Goal: Task Accomplishment & Management: Manage account settings

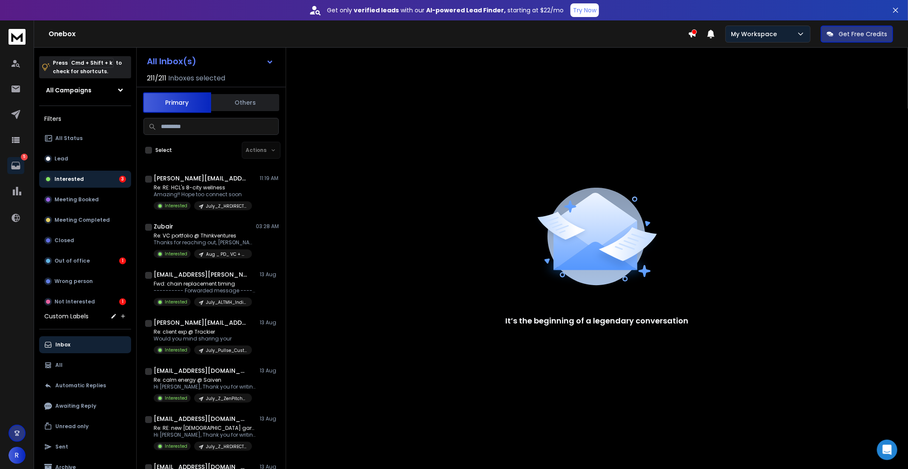
click at [740, 33] on p "My Workspace" at bounding box center [755, 34] width 49 height 9
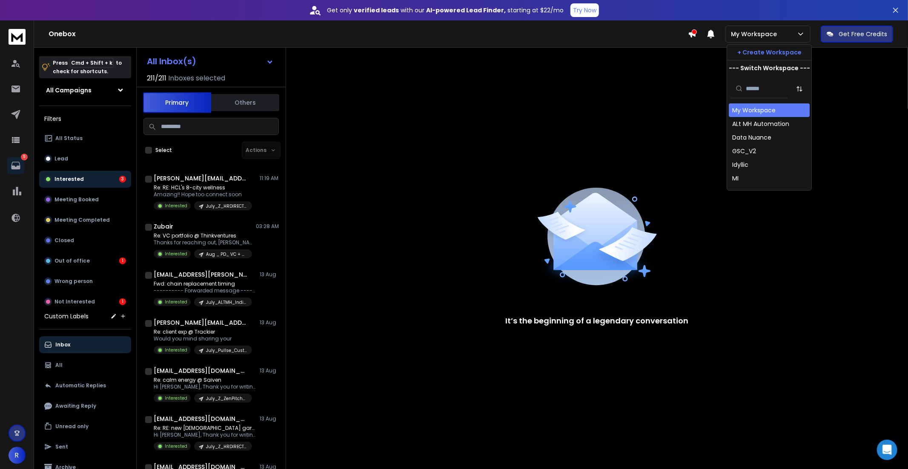
click at [601, 136] on div "It’s the beginning of a legendary conversation" at bounding box center [597, 247] width 622 height 399
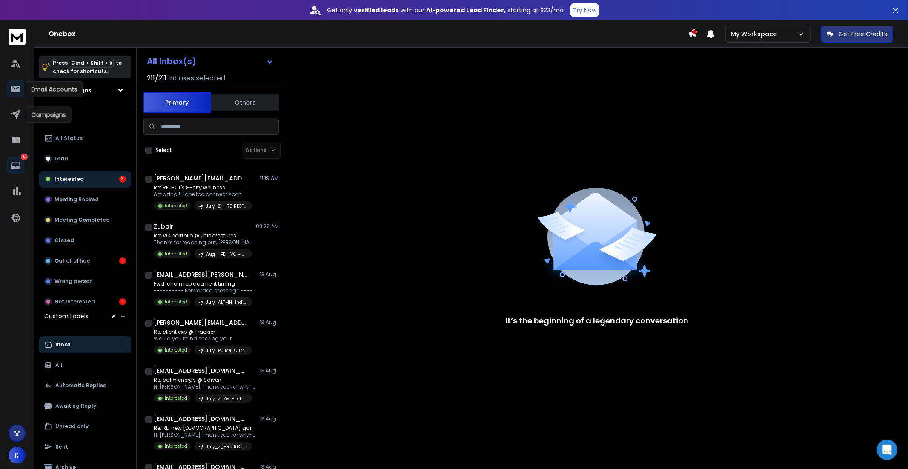
click at [15, 83] on link at bounding box center [15, 88] width 17 height 17
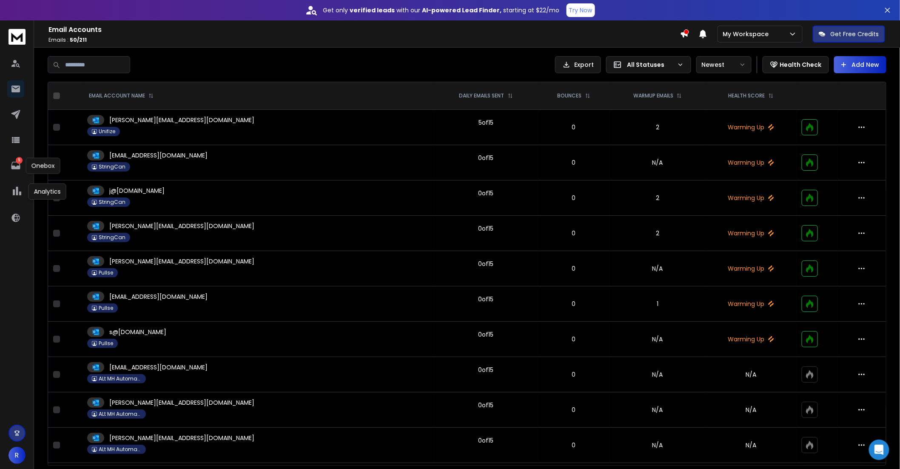
click at [14, 154] on div "5" at bounding box center [17, 142] width 20 height 175
click at [13, 181] on link at bounding box center [17, 191] width 20 height 20
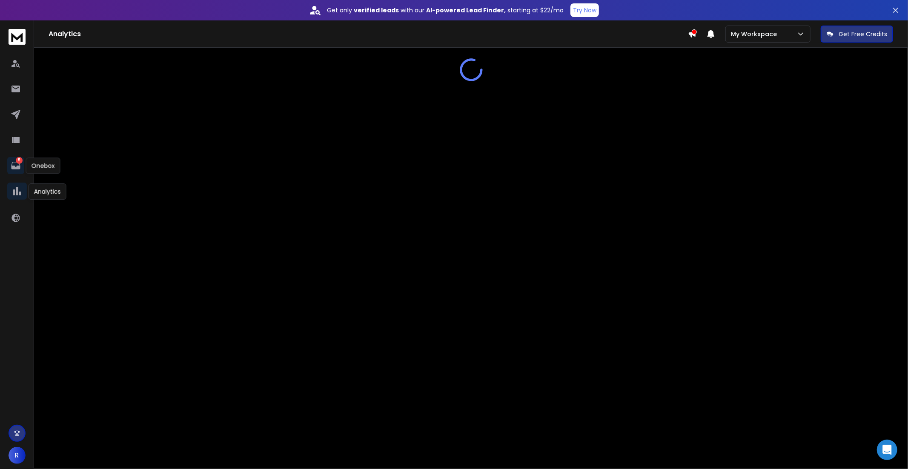
click at [17, 166] on icon at bounding box center [15, 166] width 9 height 8
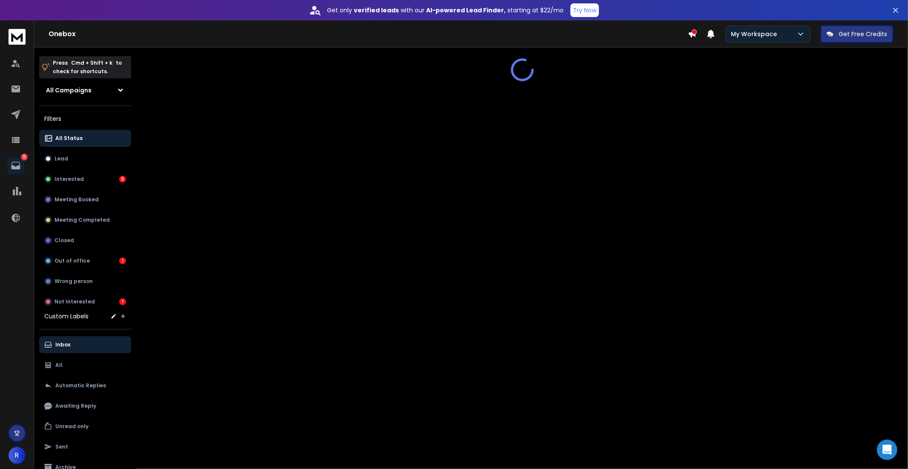
click at [796, 38] on div "My Workspace" at bounding box center [768, 34] width 74 height 9
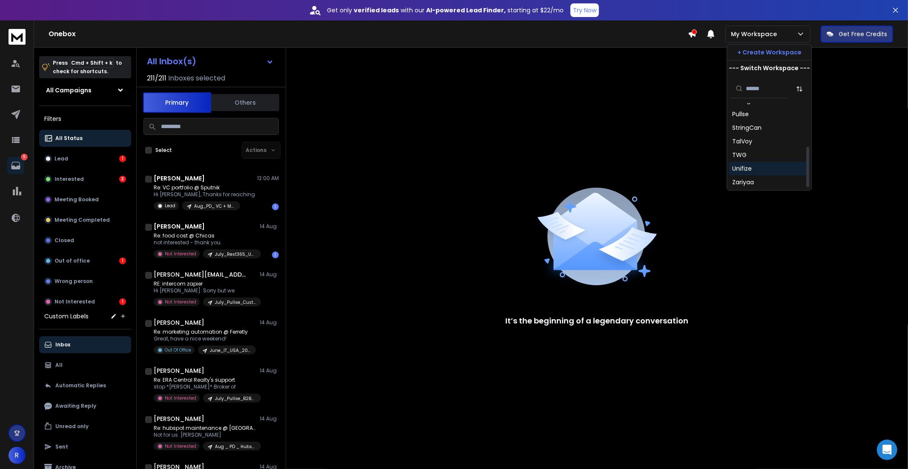
scroll to position [82, 0]
click at [783, 133] on div "StringCan" at bounding box center [769, 137] width 81 height 14
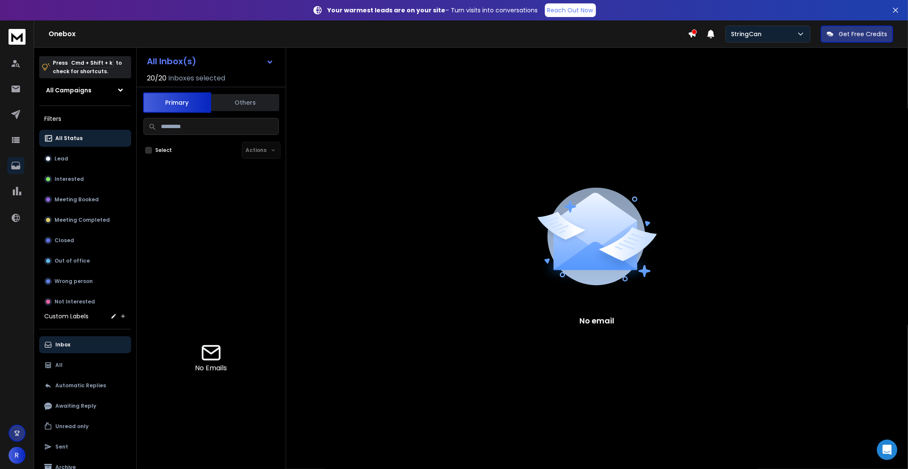
click at [777, 27] on button "StringCan" at bounding box center [767, 34] width 85 height 17
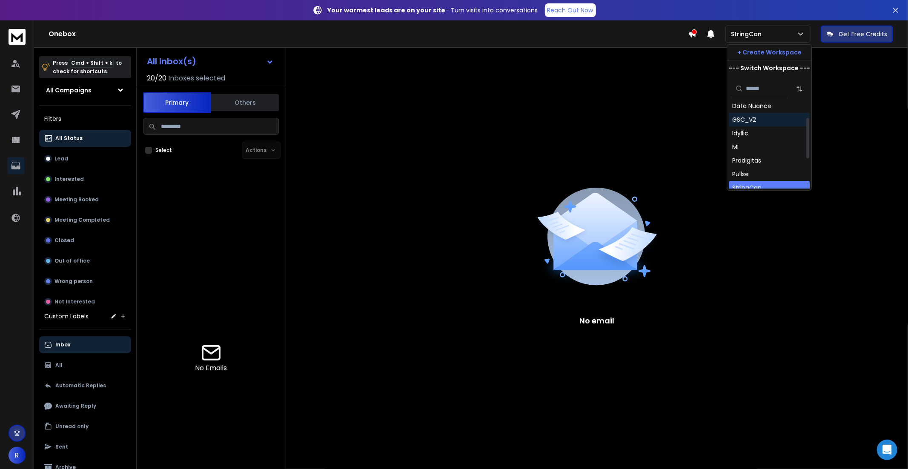
scroll to position [32, 0]
click at [752, 176] on div "Pullse" at bounding box center [769, 173] width 81 height 14
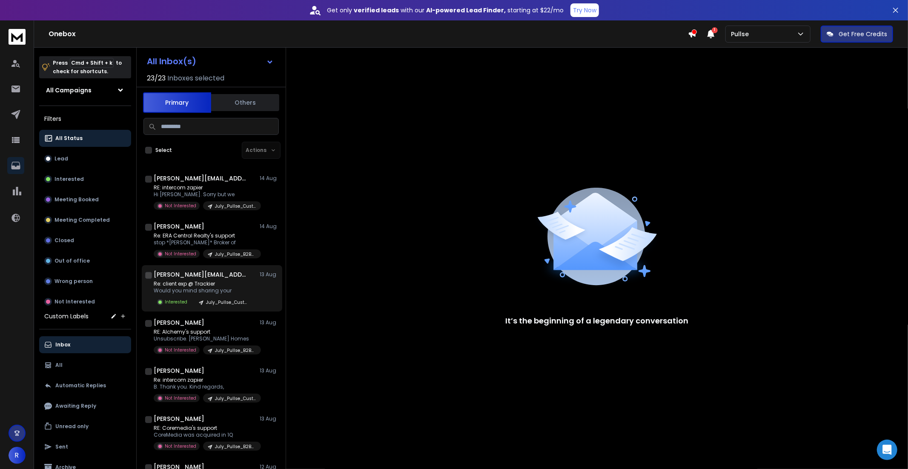
click at [207, 286] on p "Re: client exp @ Trackier" at bounding box center [203, 283] width 98 height 7
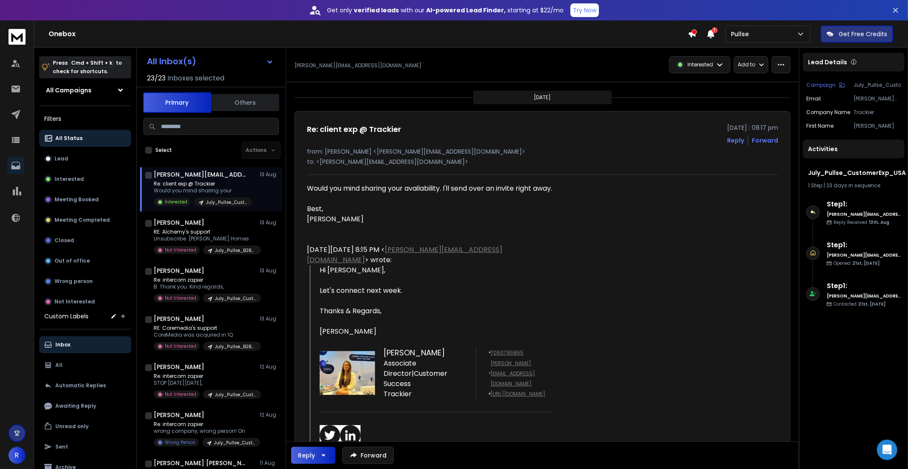
scroll to position [338, 0]
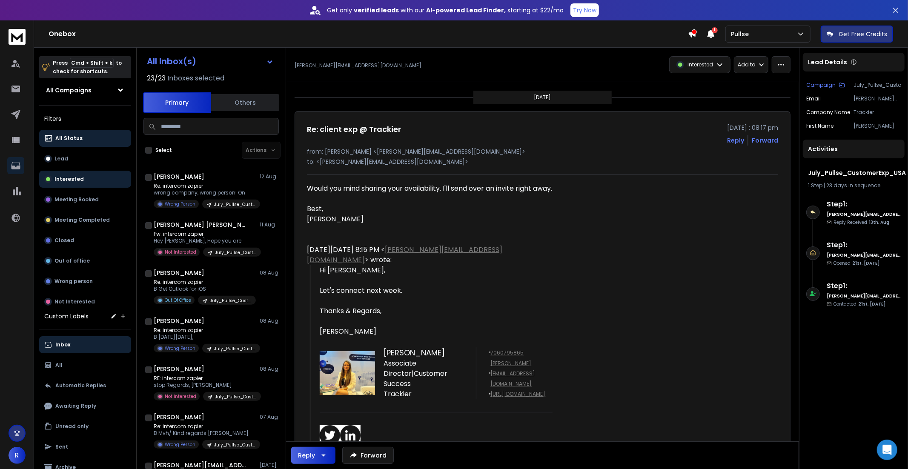
click at [79, 176] on p "Interested" at bounding box center [68, 179] width 29 height 7
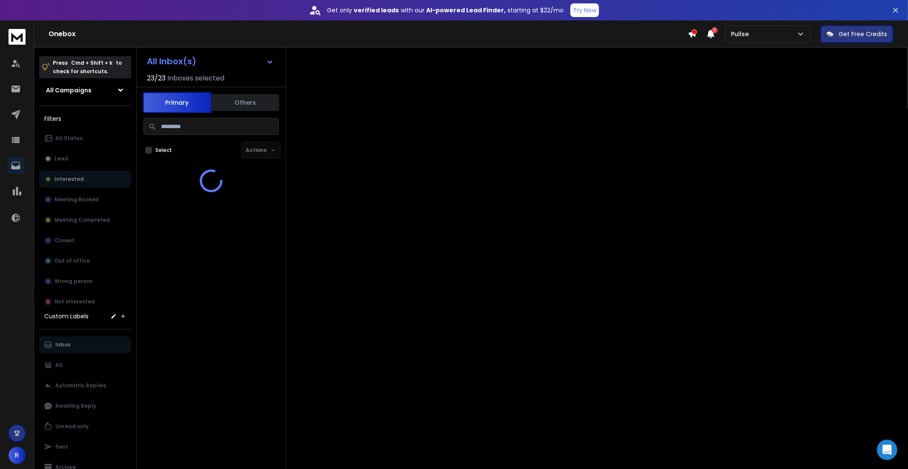
scroll to position [0, 0]
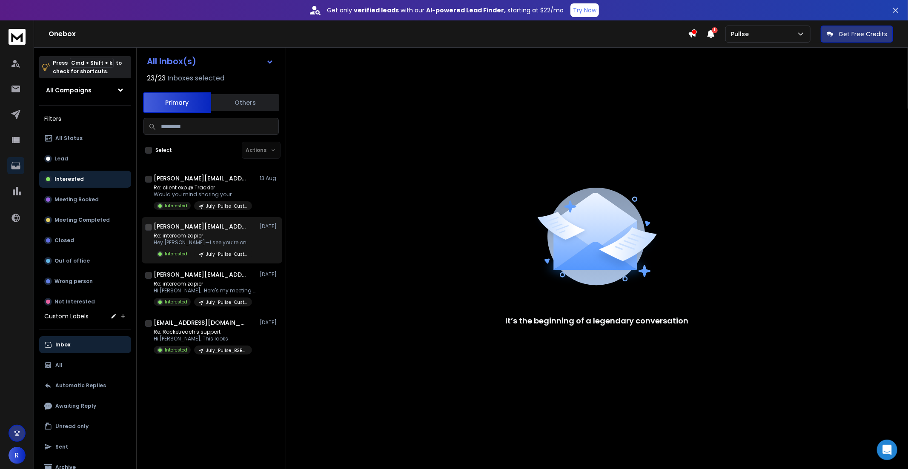
click at [212, 243] on p "Hey [PERSON_NAME]—I see you’re on" at bounding box center [203, 242] width 98 height 7
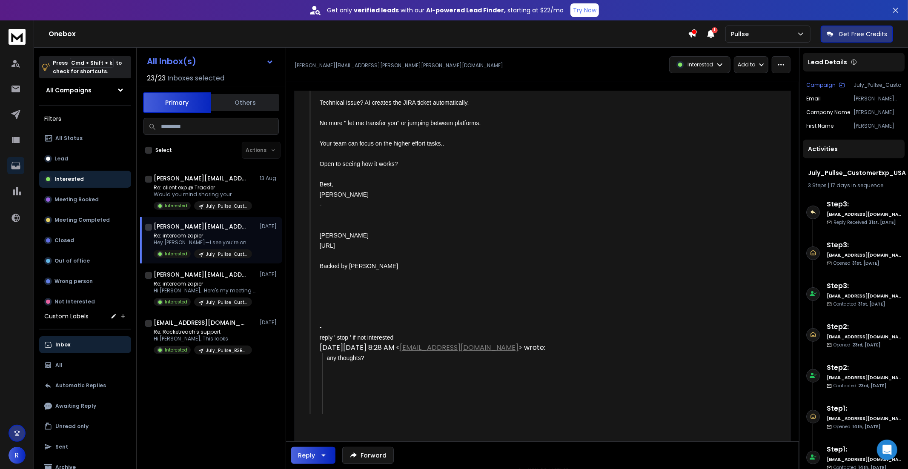
scroll to position [434, 0]
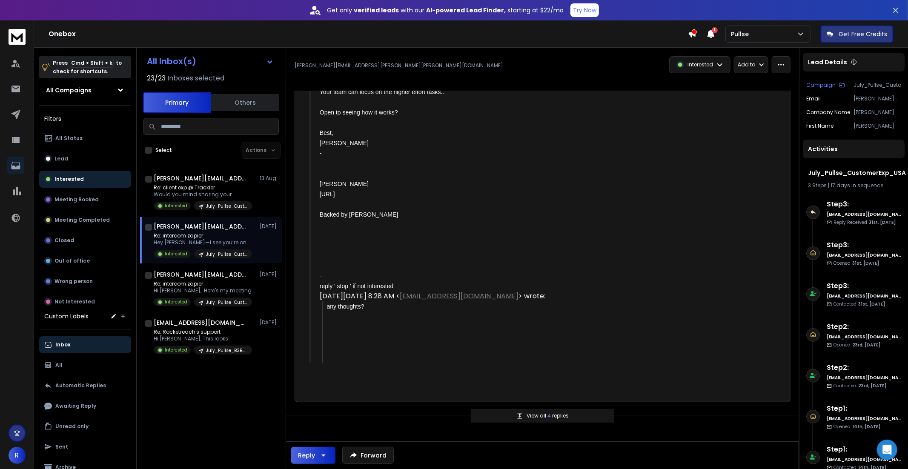
click at [237, 238] on p "Re: intercom zapier" at bounding box center [203, 235] width 98 height 7
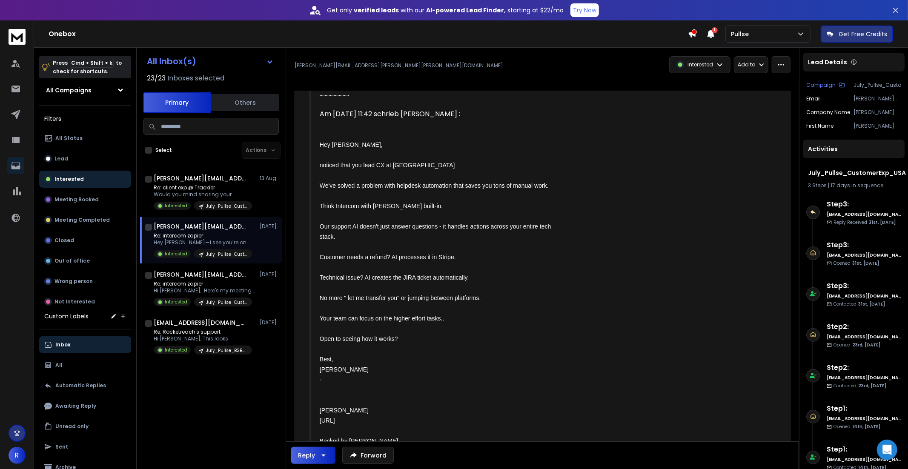
scroll to position [32, 0]
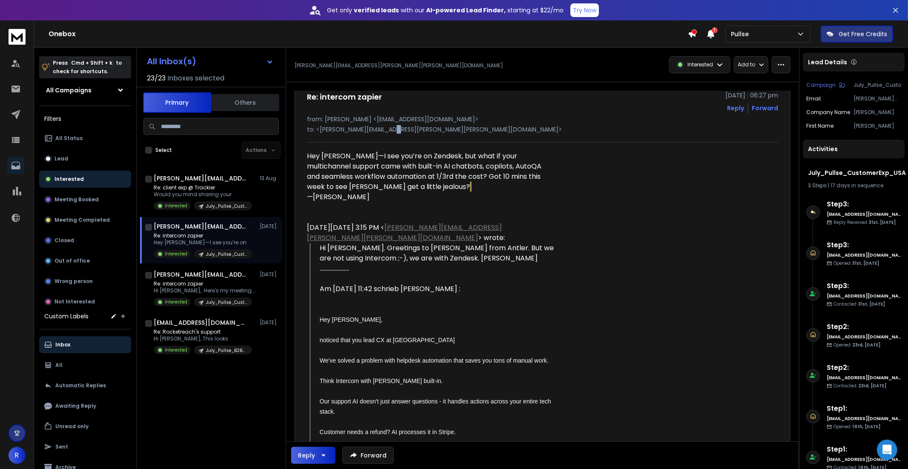
drag, startPoint x: 397, startPoint y: 129, endPoint x: 391, endPoint y: 129, distance: 6.0
click at [391, 129] on p "to: <tim.schaefer@grover.com>" at bounding box center [542, 129] width 471 height 9
click at [76, 191] on button "Meeting Booked" at bounding box center [85, 199] width 92 height 17
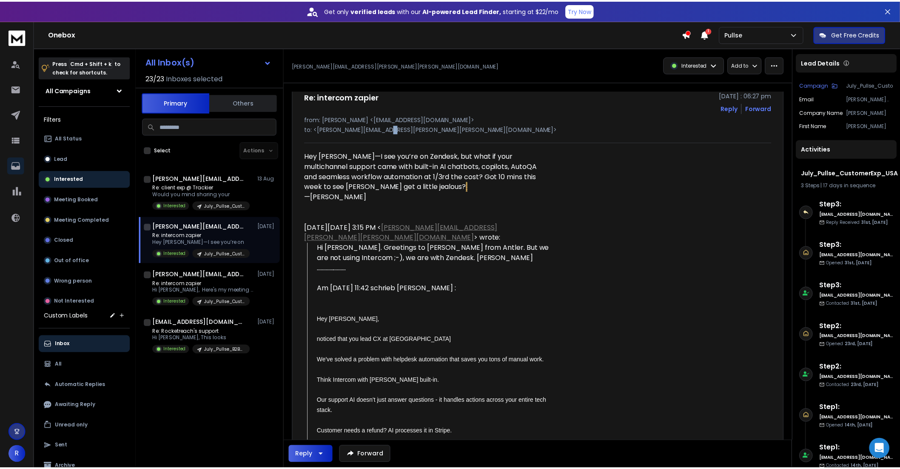
scroll to position [0, 0]
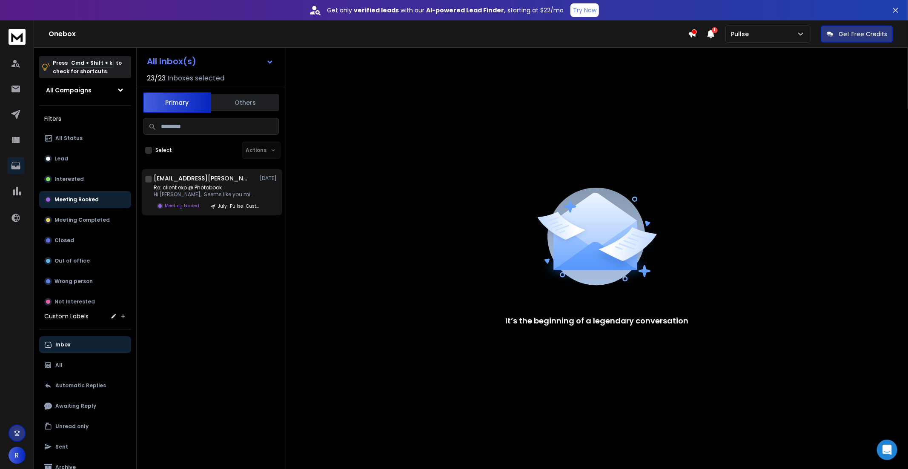
click at [210, 186] on p "Re: client exp @ Photobook" at bounding box center [205, 187] width 102 height 7
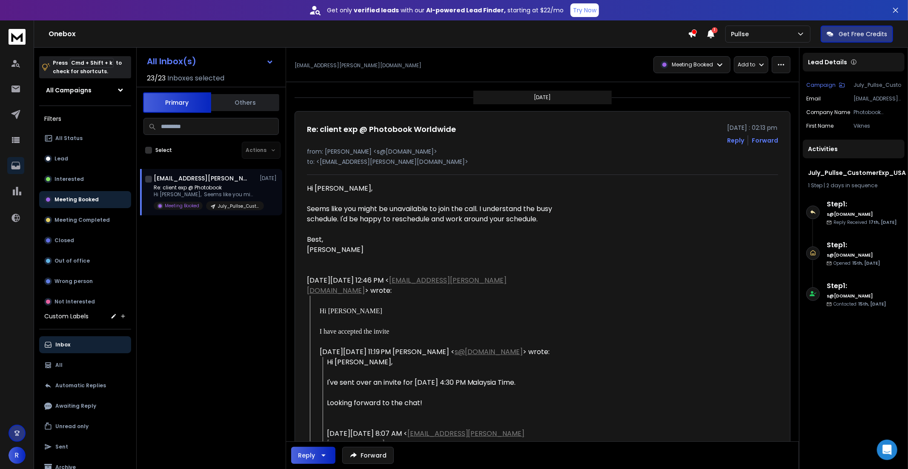
drag, startPoint x: 461, startPoint y: 162, endPoint x: 343, endPoint y: 160, distance: 118.3
click at [318, 160] on p "to: <viknes.rathakrishnan@photobookworldwide.com>" at bounding box center [542, 161] width 471 height 9
copy p "viknes.rathakrishnan@photobookworldwide.com>"
click at [778, 31] on div "Pullse" at bounding box center [768, 34] width 74 height 9
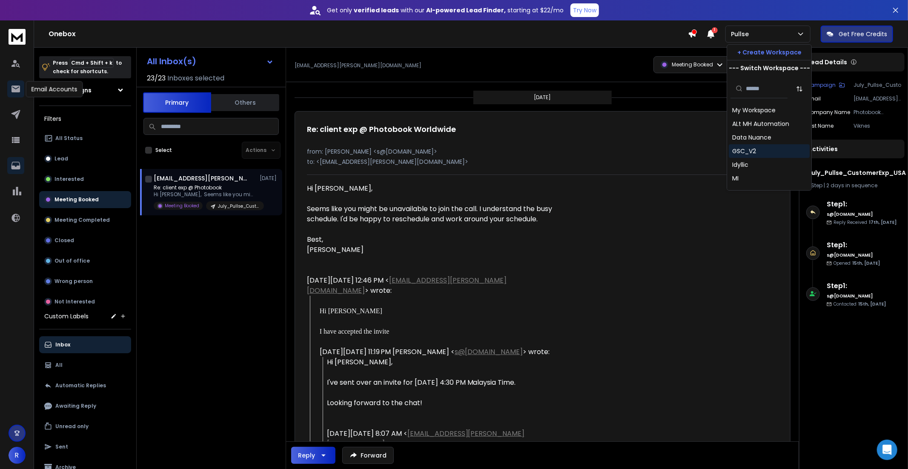
click at [9, 89] on link at bounding box center [15, 88] width 17 height 17
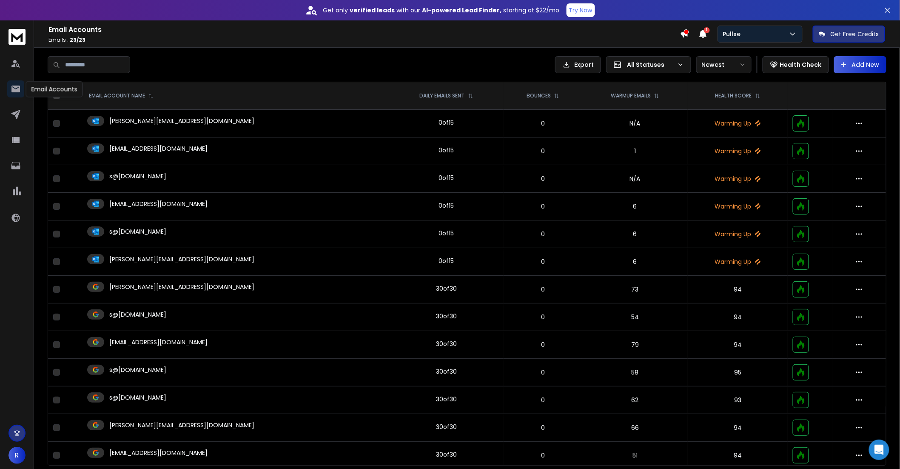
drag, startPoint x: 751, startPoint y: 29, endPoint x: 752, endPoint y: 40, distance: 11.1
click at [751, 29] on button "Pullse" at bounding box center [760, 34] width 85 height 17
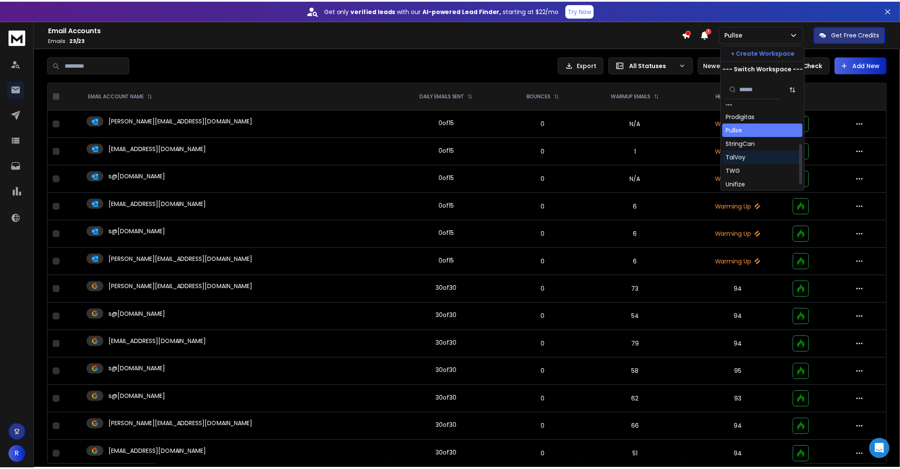
scroll to position [83, 0]
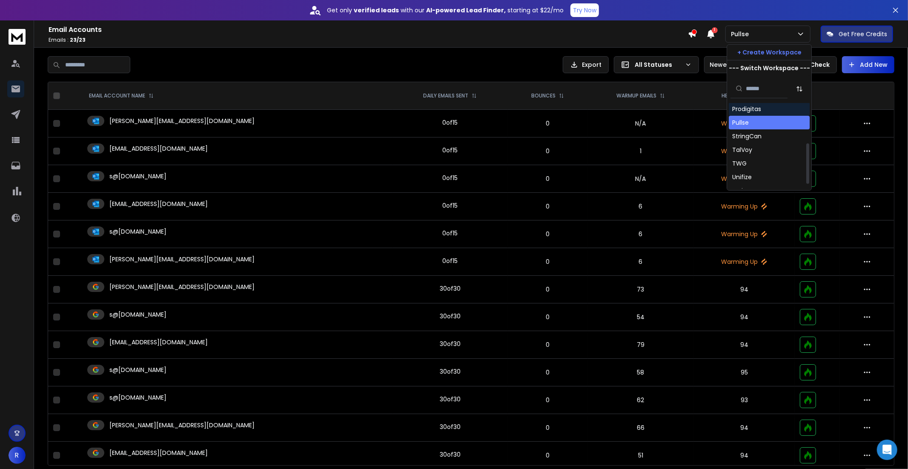
click at [764, 106] on div "Prodigitas" at bounding box center [769, 109] width 81 height 14
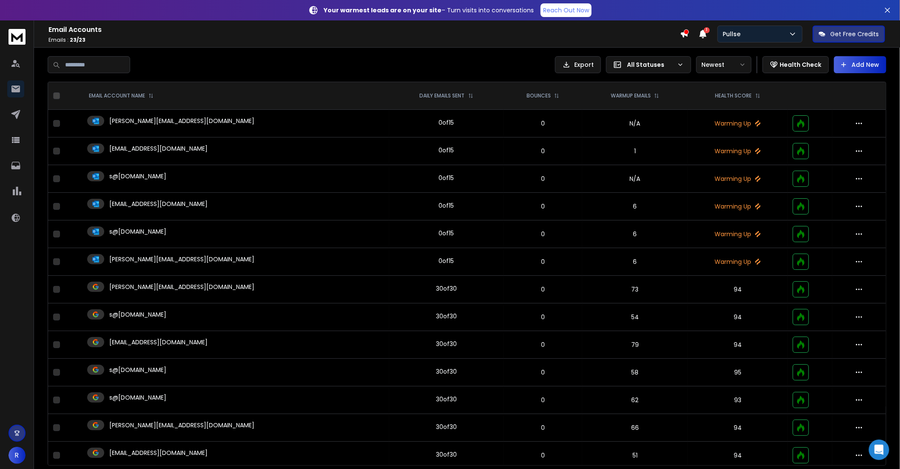
click at [780, 32] on div "Pullse" at bounding box center [760, 34] width 74 height 9
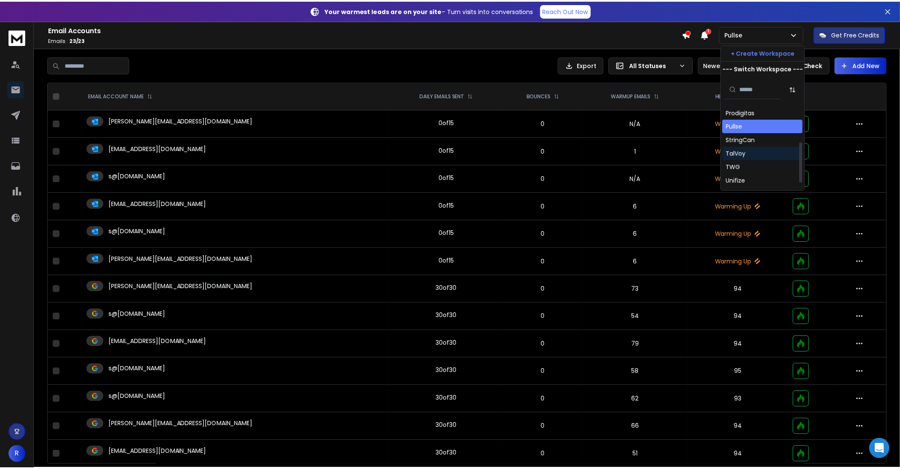
scroll to position [66, 0]
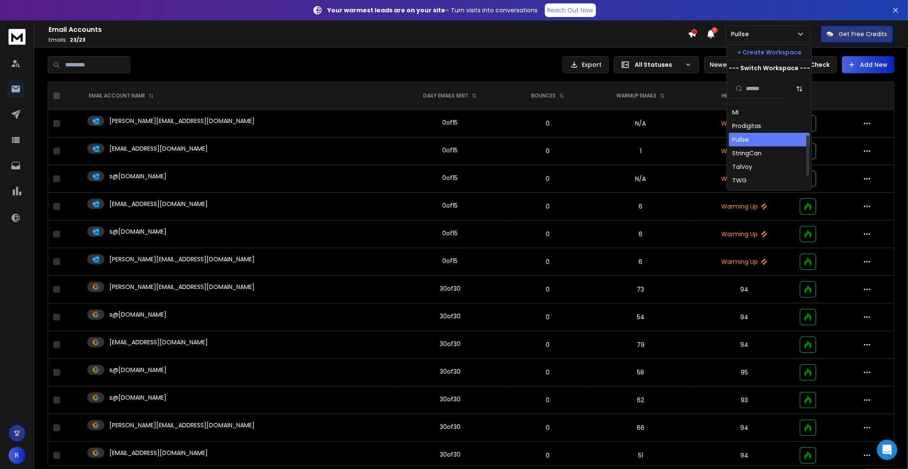
click at [763, 136] on div "Pullse" at bounding box center [769, 140] width 81 height 14
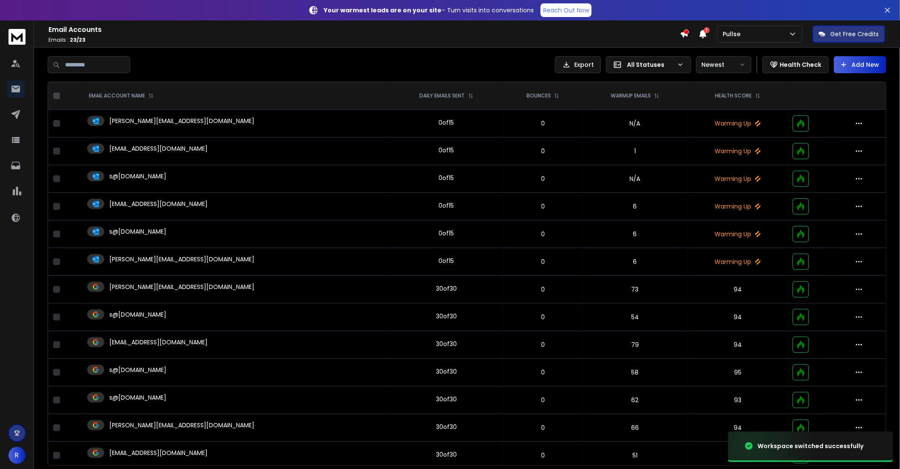
click at [8, 452] on div "R" at bounding box center [17, 246] width 34 height 452
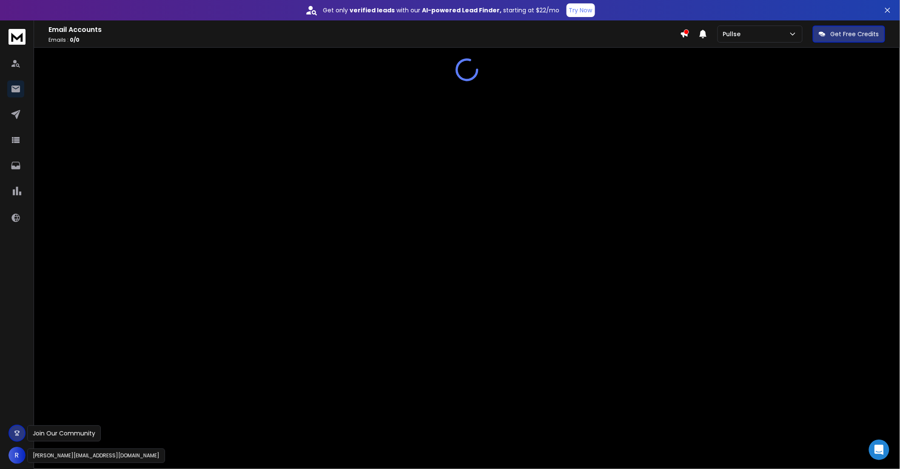
click at [9, 456] on span "R" at bounding box center [17, 455] width 17 height 17
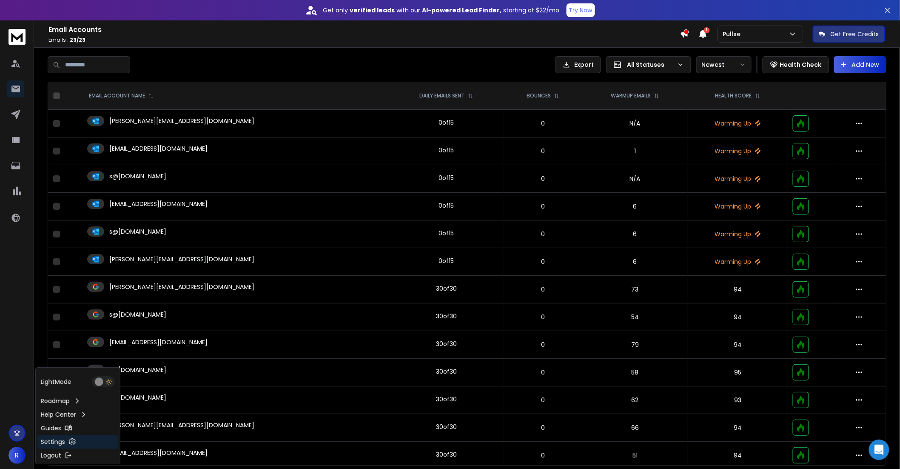
click at [46, 446] on div "Settings" at bounding box center [77, 442] width 81 height 14
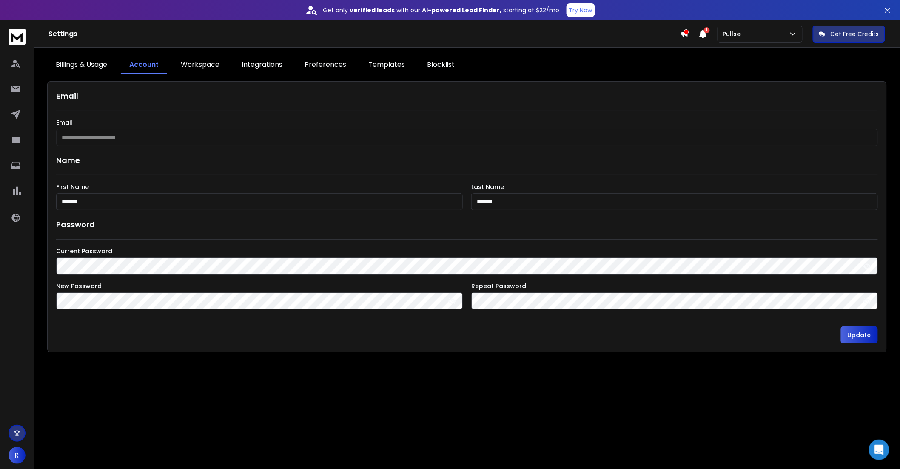
click at [206, 63] on link "Workspace" at bounding box center [200, 65] width 56 height 18
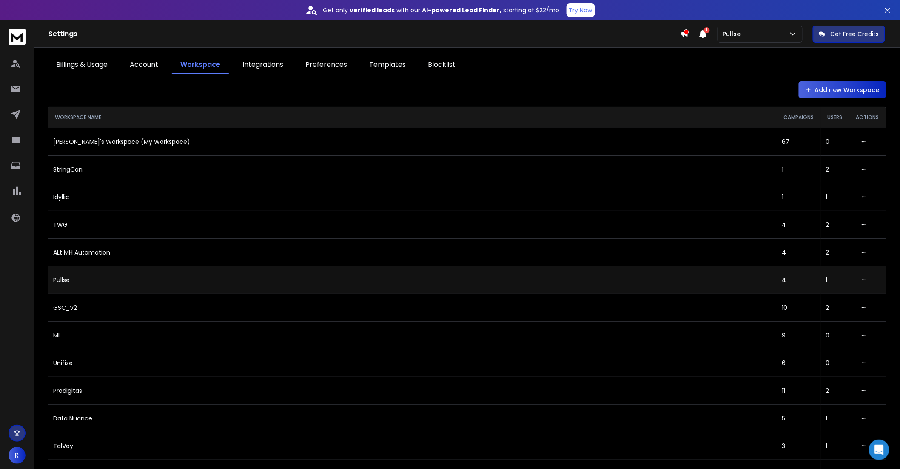
click at [109, 273] on td "Pullse" at bounding box center [412, 280] width 729 height 28
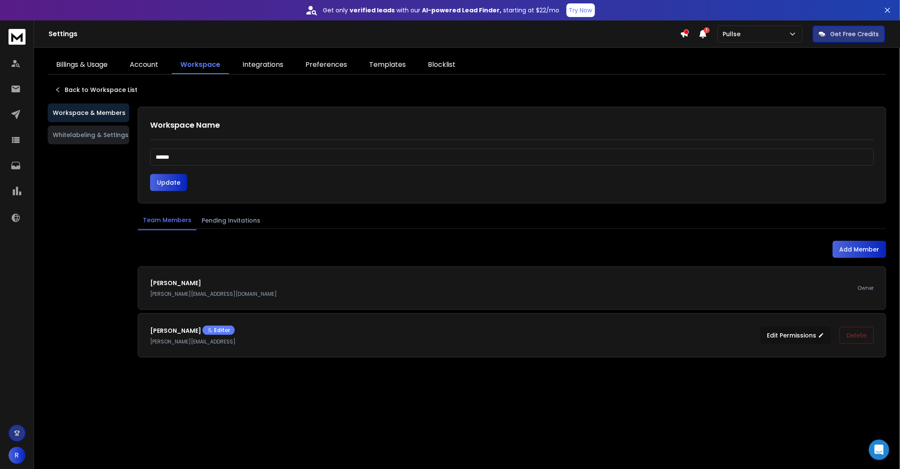
click at [872, 252] on button "Add Member" at bounding box center [860, 249] width 54 height 17
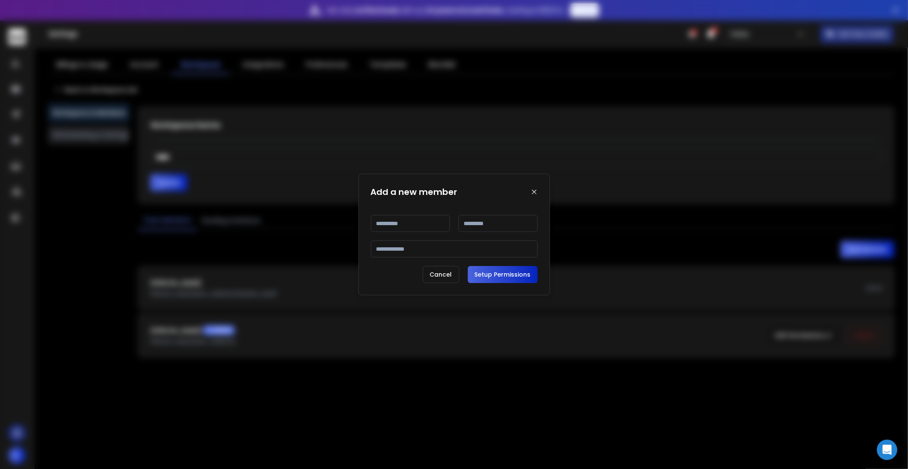
click at [445, 225] on input at bounding box center [410, 223] width 79 height 17
type input "*"
type input "*******"
type input "**********"
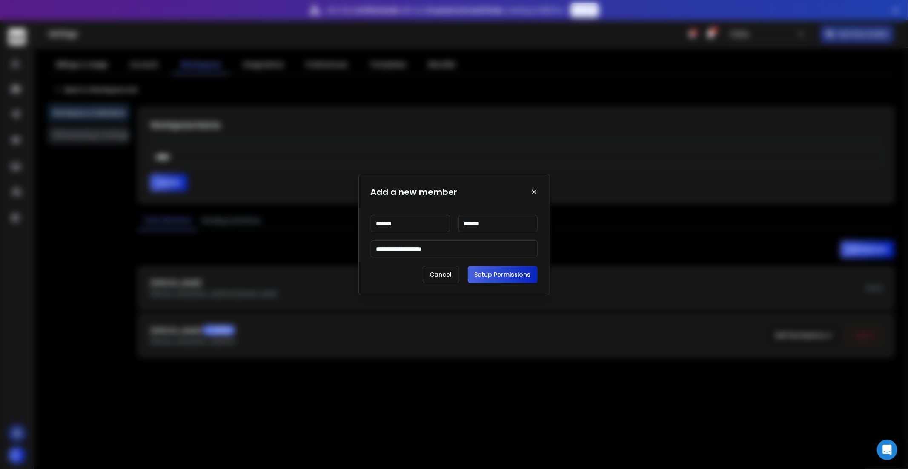
click at [468, 266] on button "Setup Permissions" at bounding box center [503, 274] width 70 height 17
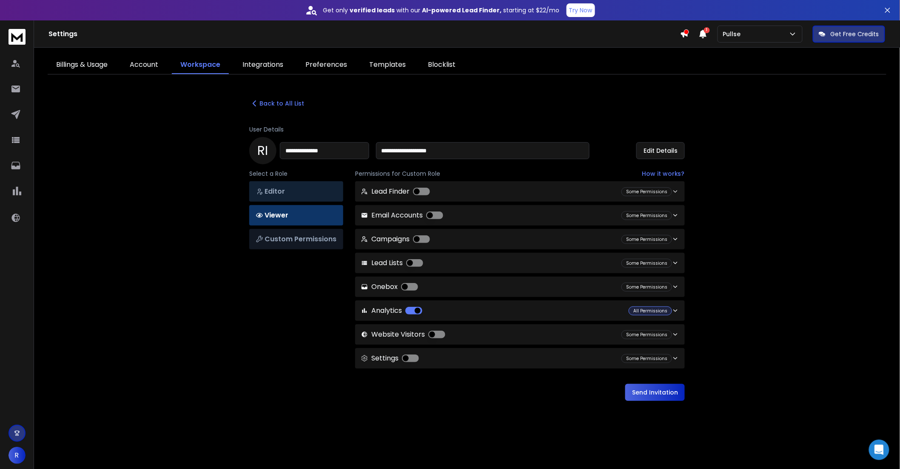
click at [324, 191] on p "Editor" at bounding box center [296, 191] width 80 height 10
click at [263, 191] on button "Editor" at bounding box center [259, 191] width 7 height 21
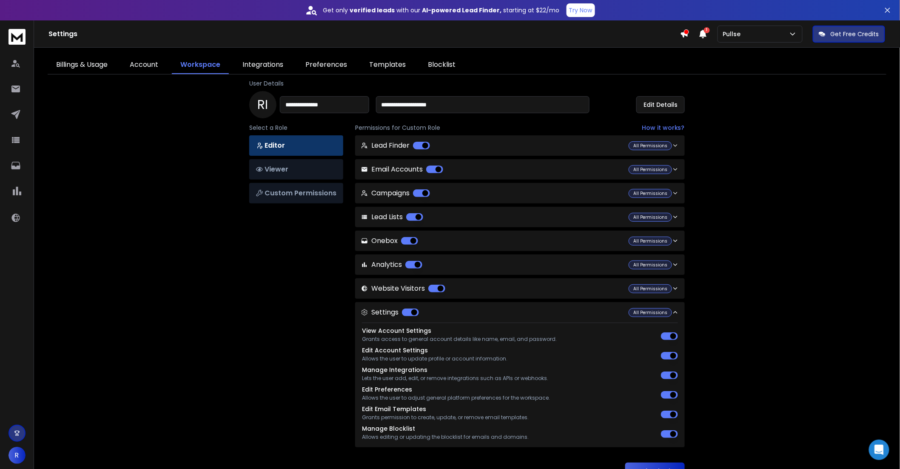
scroll to position [35, 0]
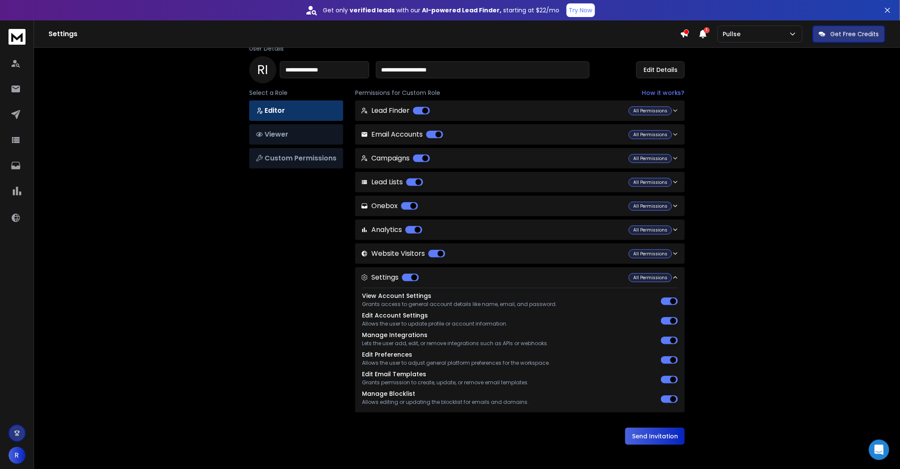
click at [668, 432] on button "Send Invitation" at bounding box center [656, 436] width 60 height 17
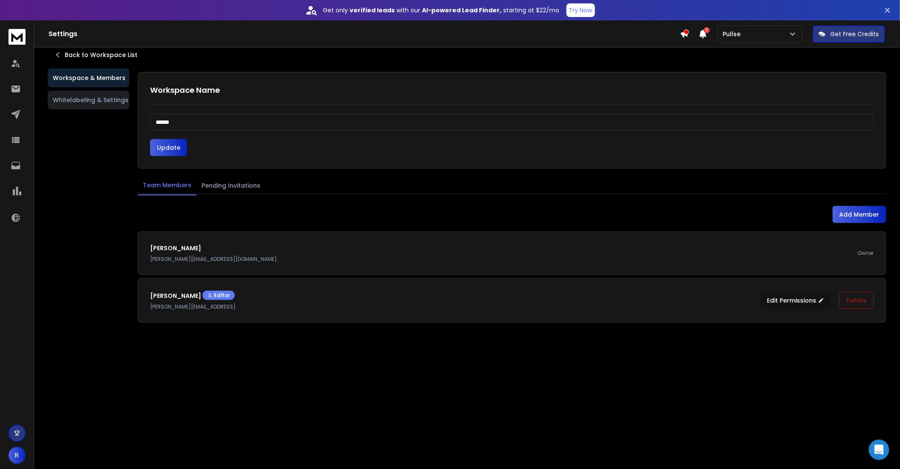
drag, startPoint x: 61, startPoint y: 254, endPoint x: 134, endPoint y: 172, distance: 110.3
click at [61, 254] on div "Workspace & Members Whitelabeling & Settings Workspace Name ****** Update Team …" at bounding box center [467, 197] width 839 height 251
click at [242, 182] on button "Pending Invitations" at bounding box center [231, 185] width 69 height 19
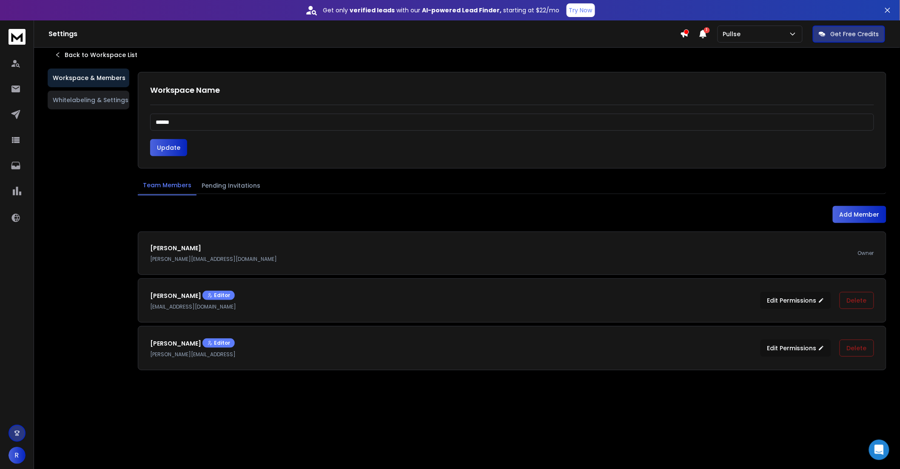
drag, startPoint x: 172, startPoint y: 183, endPoint x: 162, endPoint y: 179, distance: 11.3
click at [172, 183] on button "Team Members" at bounding box center [167, 186] width 59 height 20
click at [13, 88] on icon at bounding box center [15, 89] width 9 height 7
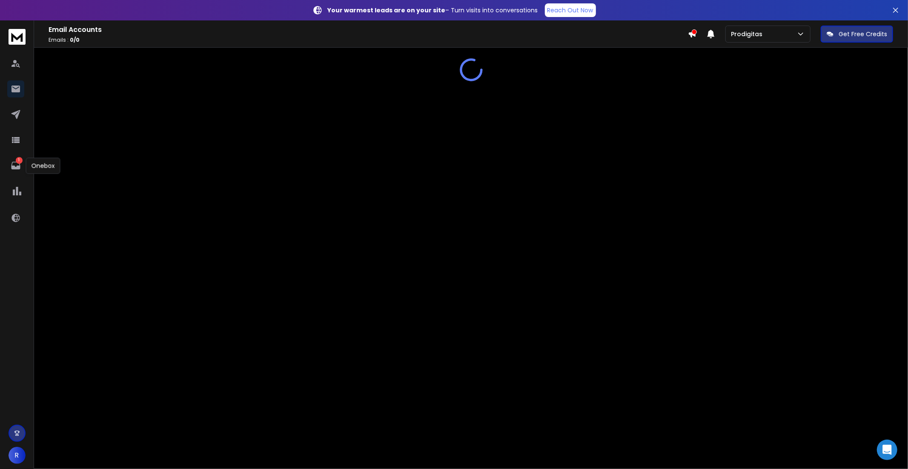
click at [16, 158] on link "1" at bounding box center [15, 165] width 17 height 17
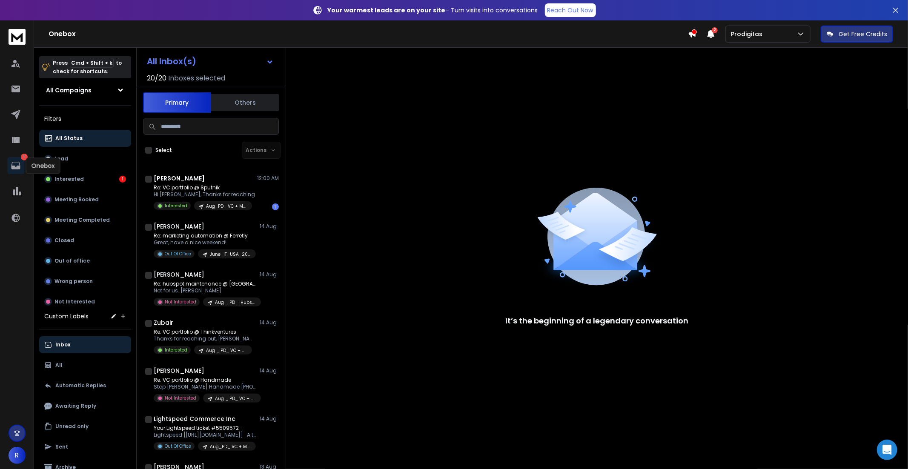
drag, startPoint x: 580, startPoint y: 200, endPoint x: 428, endPoint y: 111, distance: 175.8
click at [575, 194] on icon at bounding box center [595, 236] width 97 height 97
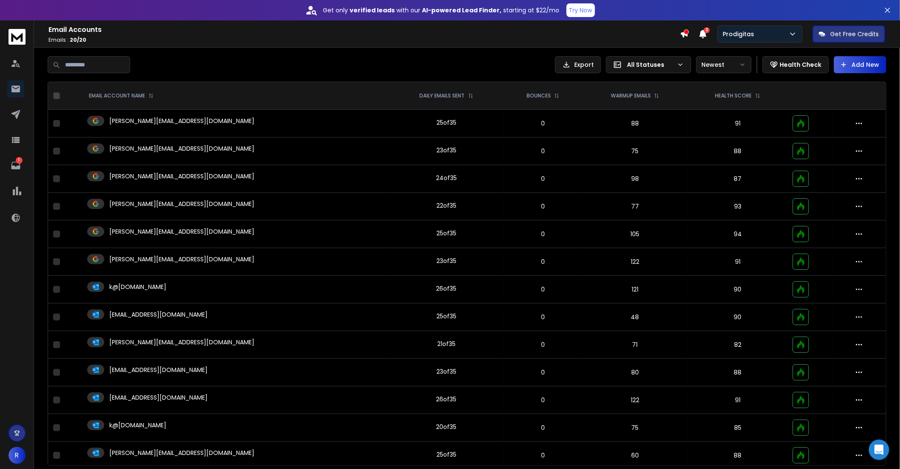
click at [765, 40] on button "Prodigitas" at bounding box center [760, 34] width 85 height 17
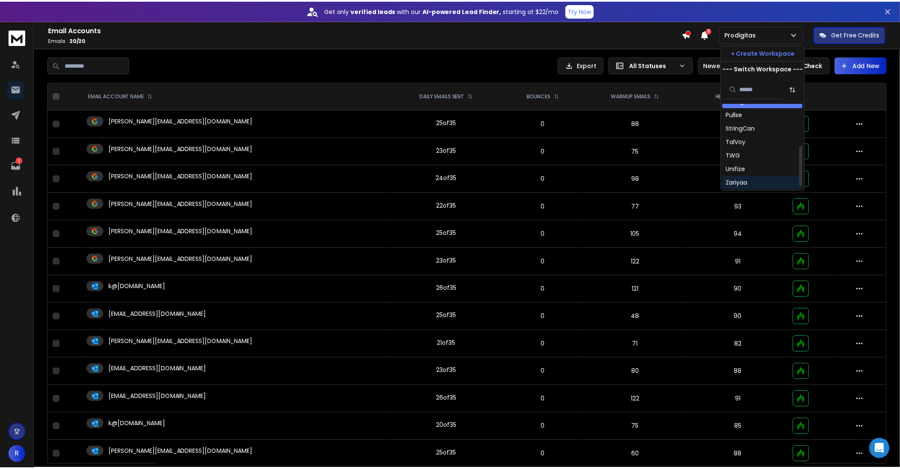
scroll to position [91, 0]
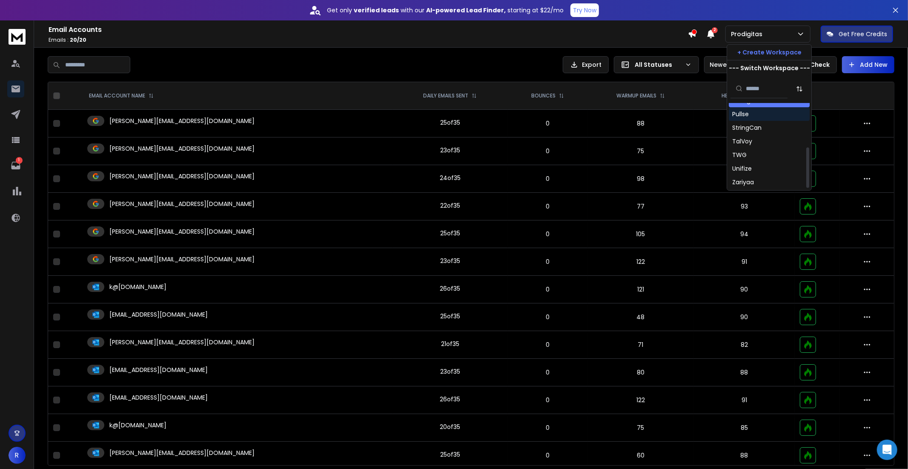
click at [743, 111] on div "Pullse" at bounding box center [740, 114] width 17 height 9
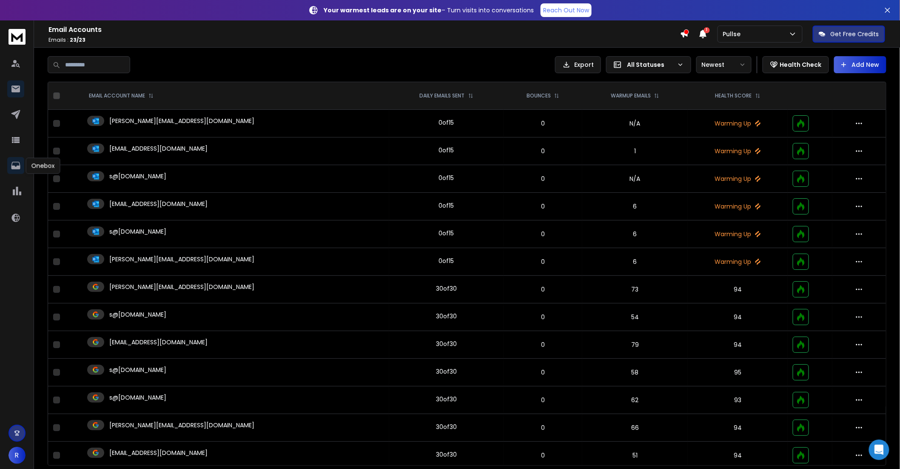
click at [8, 168] on link at bounding box center [15, 165] width 17 height 17
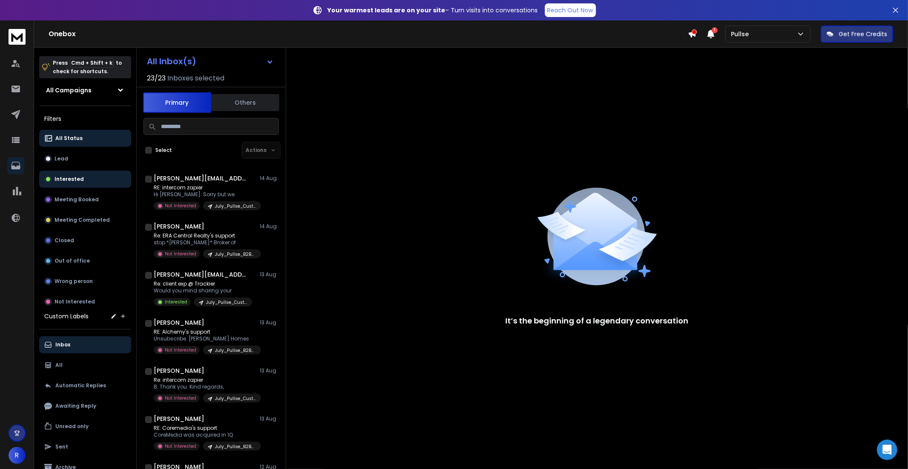
click at [76, 177] on p "Interested" at bounding box center [68, 179] width 29 height 7
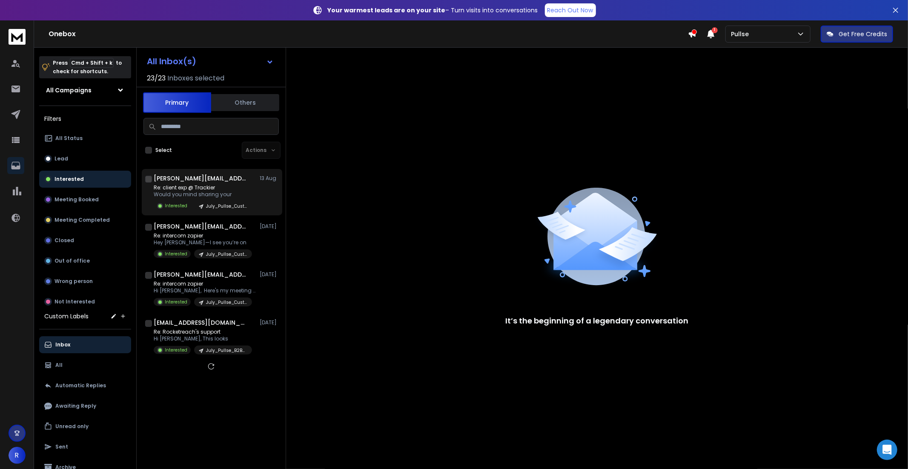
click at [183, 187] on p "Re: client exp @ Trackier" at bounding box center [203, 187] width 98 height 7
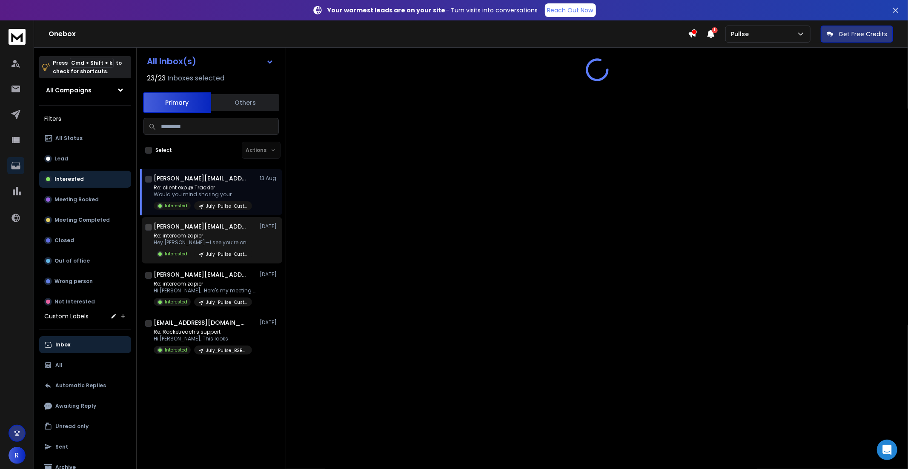
click at [217, 236] on p "Re: intercom zapier" at bounding box center [203, 235] width 98 height 7
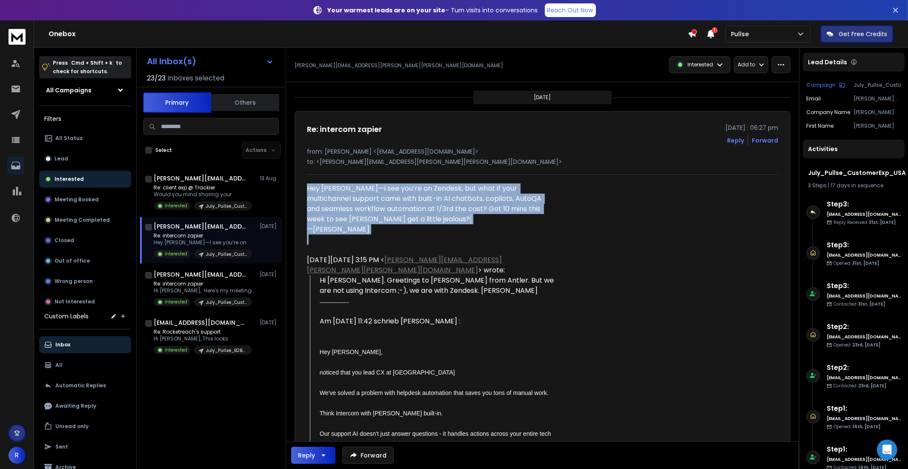
drag, startPoint x: 343, startPoint y: 206, endPoint x: 462, endPoint y: 238, distance: 123.1
click at [462, 238] on div "Re: intercom zapier [DATE] : 06:27 pm Reply Forward from: [PERSON_NAME] <[EMAIL…" at bounding box center [542, 473] width 496 height 725
copy div "Hey [PERSON_NAME]—I see you’re on Zendesk, but what if your multichannel suppor…"
click at [17, 97] on link at bounding box center [15, 88] width 17 height 17
click at [14, 116] on icon at bounding box center [16, 114] width 10 height 10
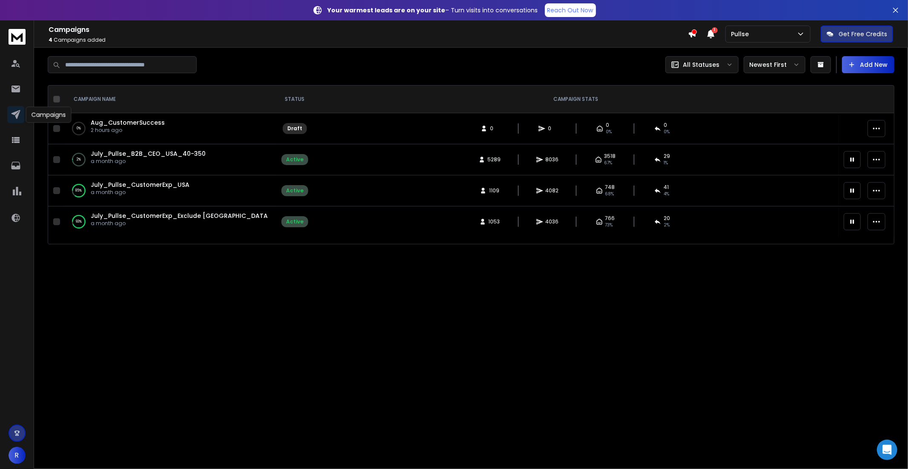
click at [879, 163] on button "button" at bounding box center [876, 159] width 18 height 17
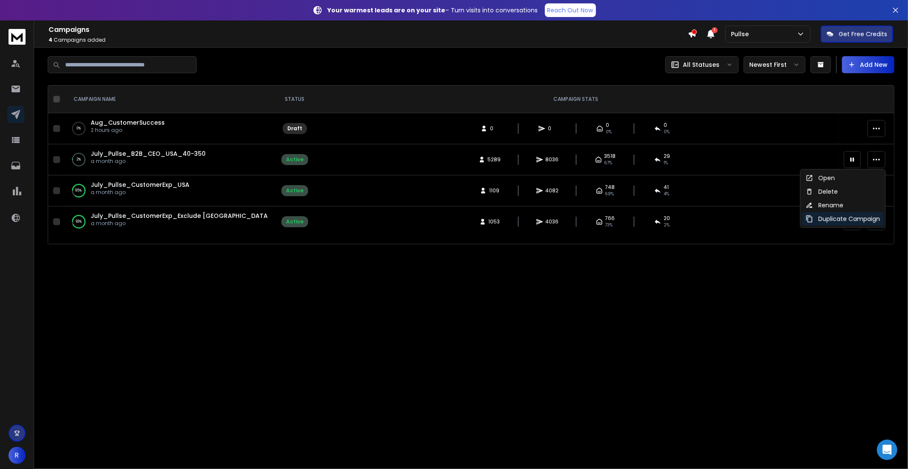
click at [845, 219] on div "Duplicate Campaign" at bounding box center [842, 218] width 74 height 9
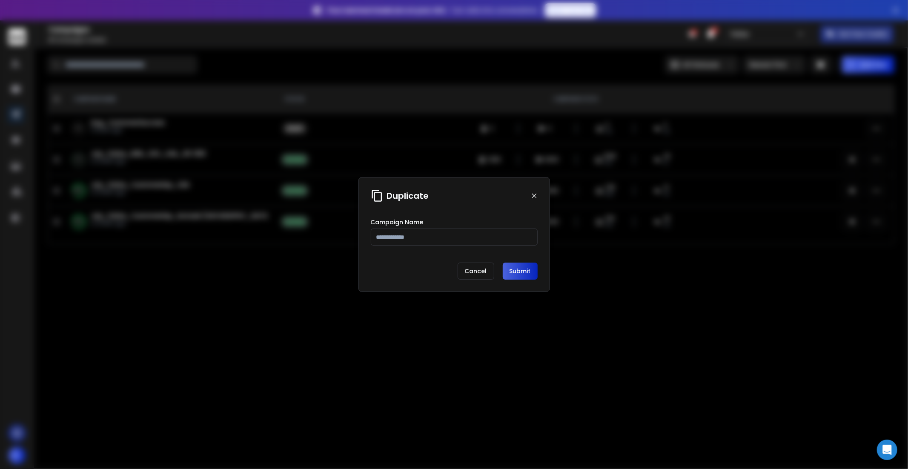
click at [448, 232] on input "text" at bounding box center [454, 237] width 167 height 17
drag, startPoint x: 481, startPoint y: 240, endPoint x: 670, endPoint y: 243, distance: 188.6
click at [670, 244] on div "**********" at bounding box center [454, 235] width 908 height 132
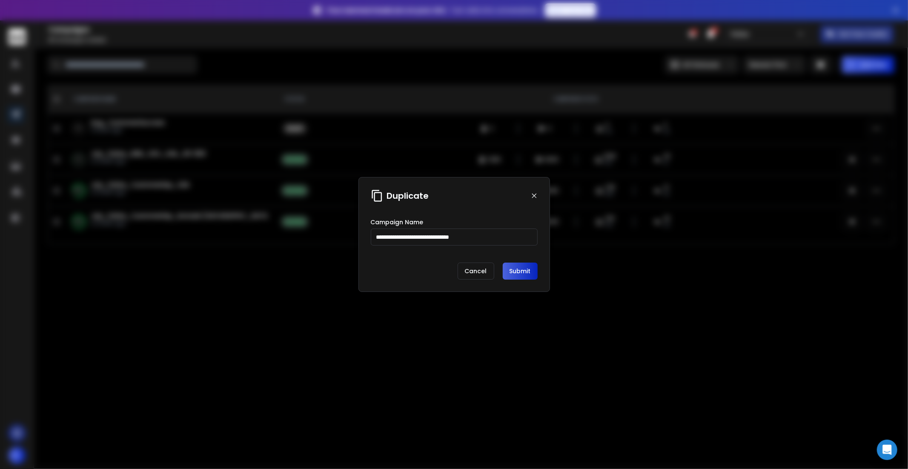
type input "**********"
click at [516, 270] on button "Submit" at bounding box center [520, 271] width 35 height 17
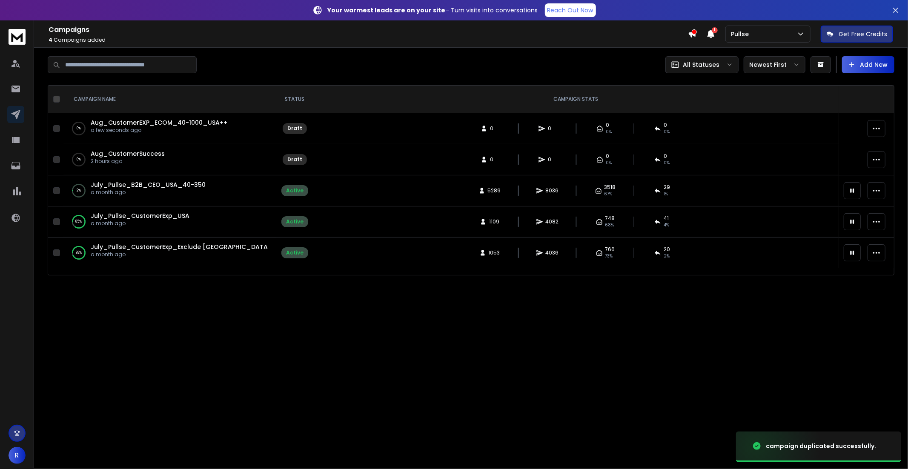
click at [878, 129] on icon "button" at bounding box center [876, 128] width 9 height 9
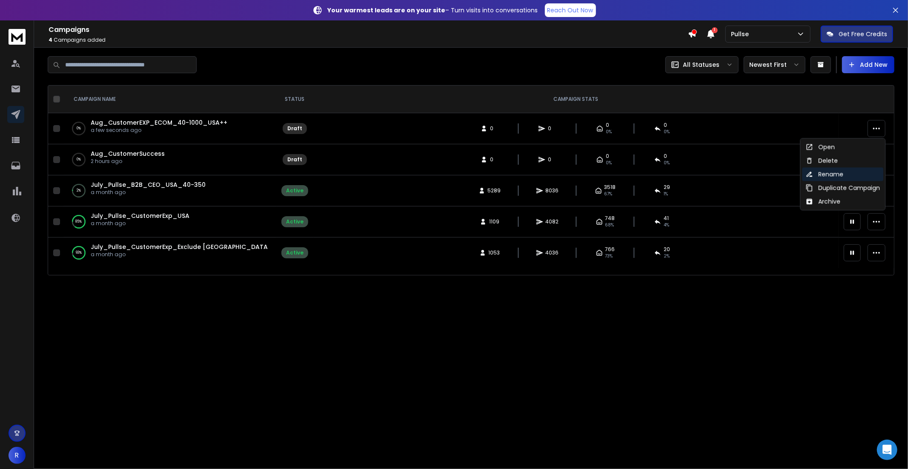
click at [834, 177] on div "Rename" at bounding box center [824, 174] width 38 height 9
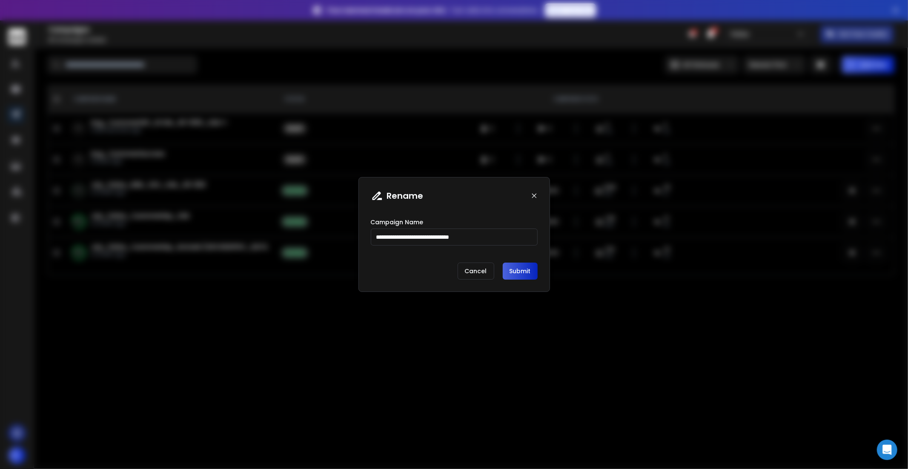
drag, startPoint x: 391, startPoint y: 236, endPoint x: 396, endPoint y: 245, distance: 9.9
click at [391, 237] on input "**********" at bounding box center [454, 237] width 167 height 17
type input "**********"
click at [520, 274] on button "Submit" at bounding box center [520, 271] width 35 height 17
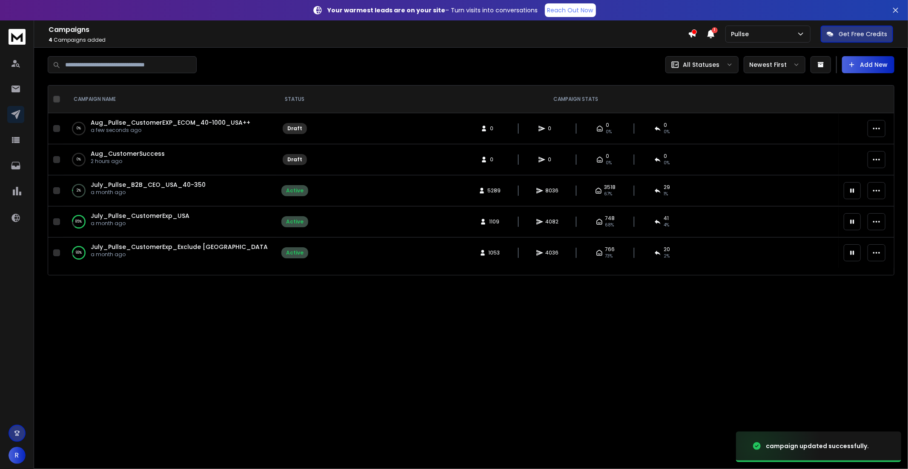
click at [137, 128] on p "a few seconds ago" at bounding box center [171, 130] width 160 height 7
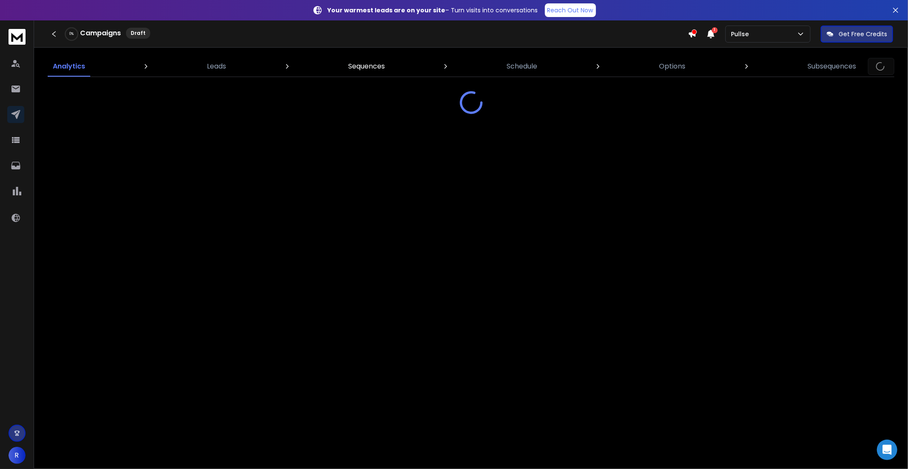
click at [367, 66] on p "Sequences" at bounding box center [366, 66] width 37 height 10
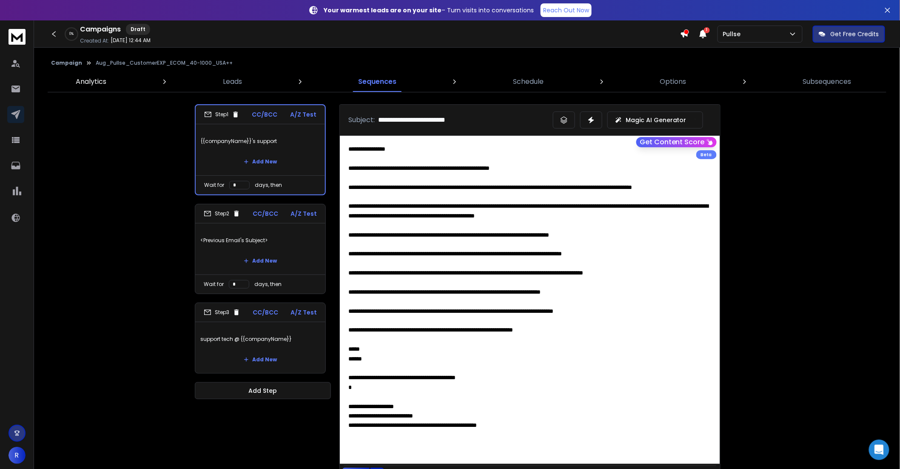
click at [77, 71] on link "Analytics" at bounding box center [91, 81] width 41 height 20
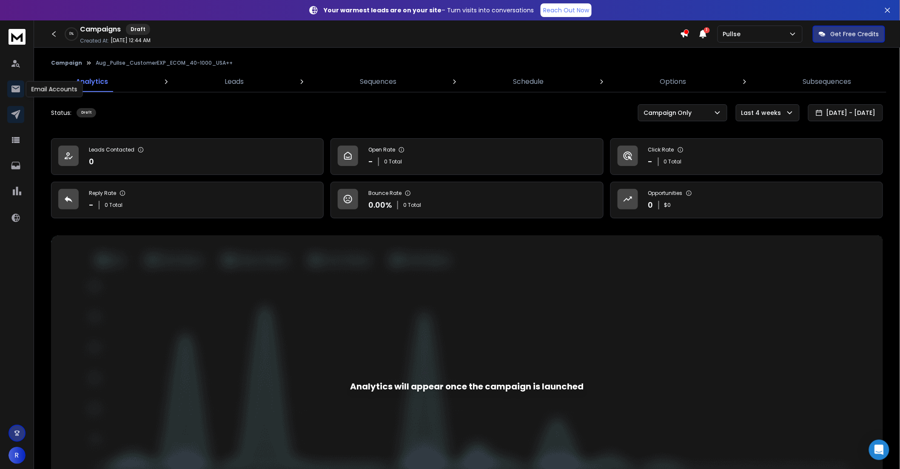
click at [19, 87] on icon at bounding box center [16, 89] width 10 height 10
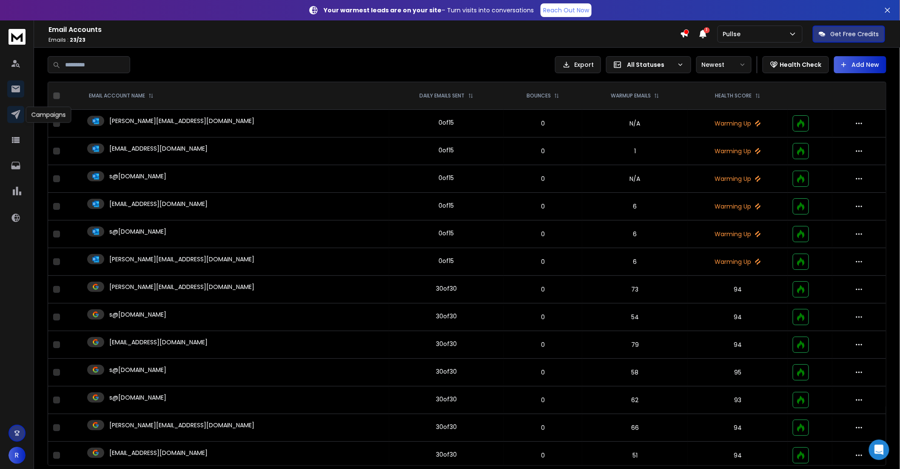
click at [12, 114] on icon at bounding box center [15, 114] width 9 height 9
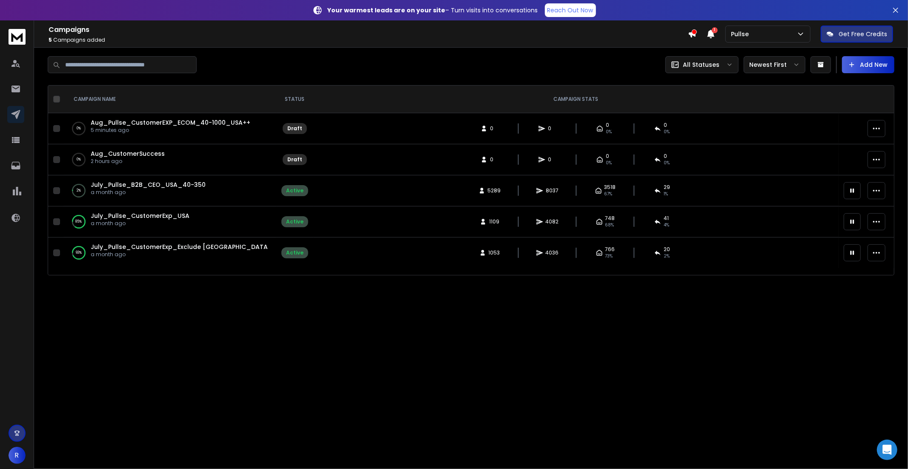
click at [117, 123] on span "Aug_Pullse_CustomerEXP_ECOM_40-1000_USA++" at bounding box center [171, 122] width 160 height 9
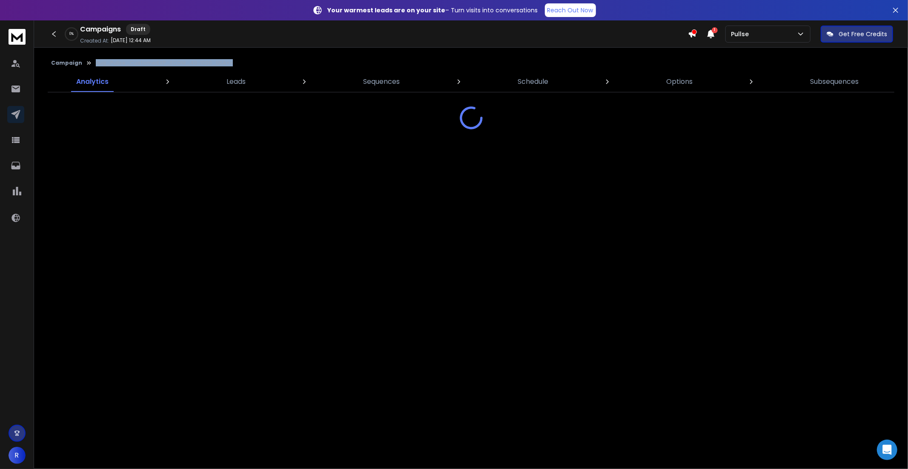
drag, startPoint x: 229, startPoint y: 65, endPoint x: 84, endPoint y: 64, distance: 144.3
click at [84, 64] on div "Campaign Aug_Pullse_CustomerEXP_ECOM_40-1000_USA++" at bounding box center [471, 63] width 846 height 14
copy p "Aug_Pullse_CustomerEXP_ECOM_40-1000_USA++"
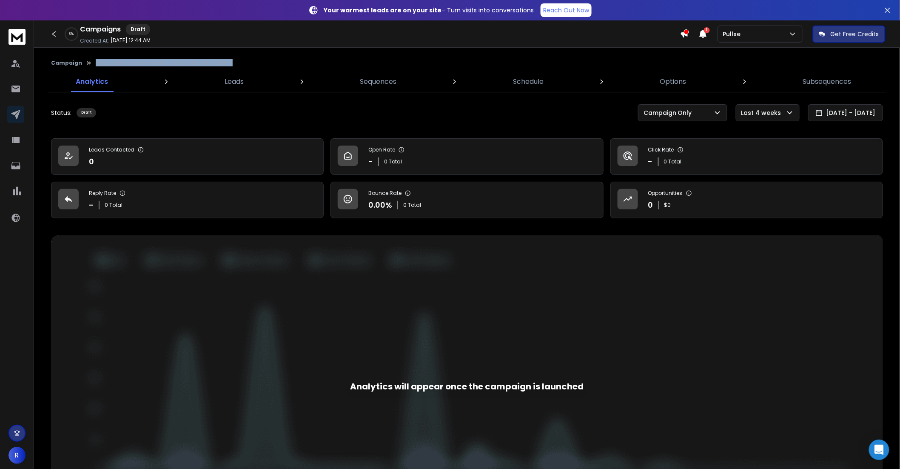
click at [54, 34] on icon at bounding box center [54, 34] width 8 height 8
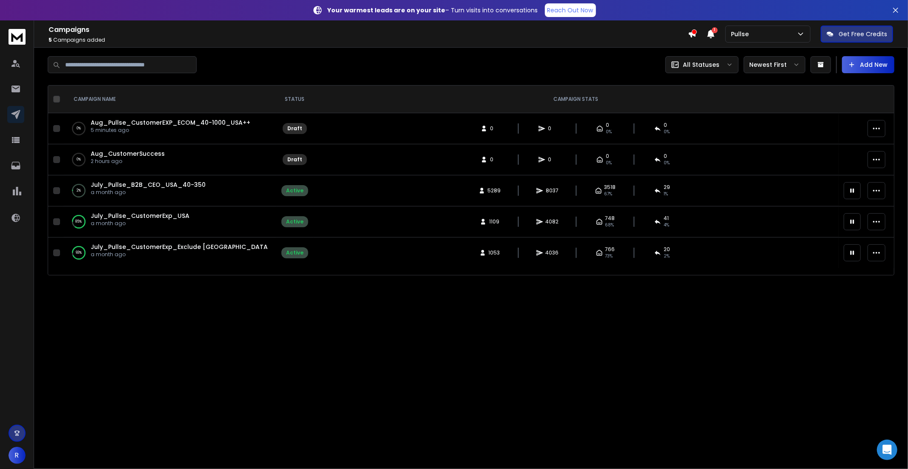
click at [149, 148] on td "0 % Aug_CustomerSuccess 2 hours ago" at bounding box center [169, 159] width 213 height 31
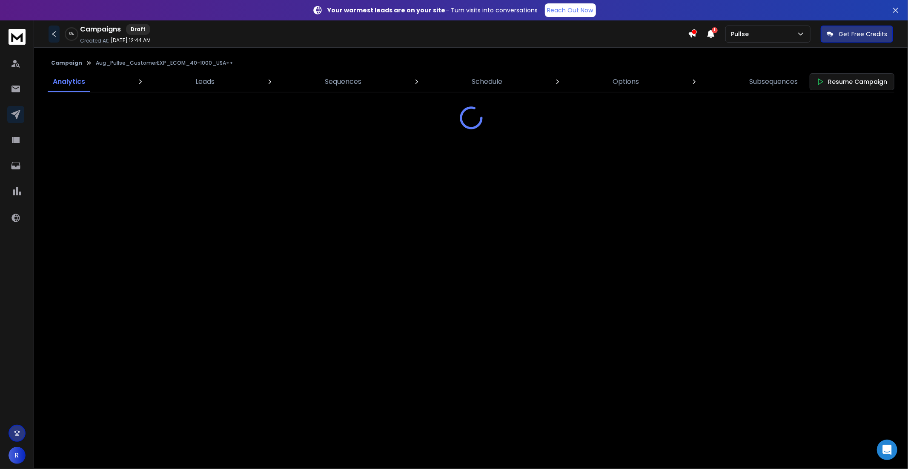
click at [52, 35] on icon at bounding box center [54, 34] width 8 height 8
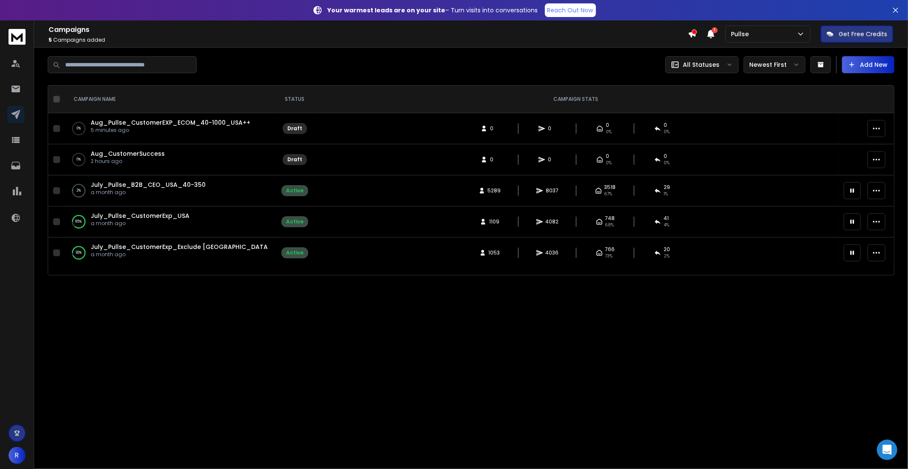
click at [883, 157] on button "button" at bounding box center [876, 159] width 18 height 17
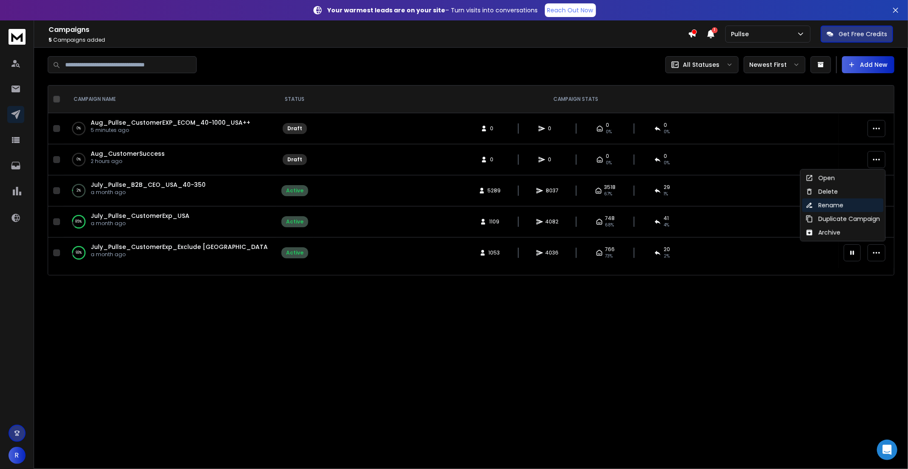
drag, startPoint x: 835, startPoint y: 206, endPoint x: 806, endPoint y: 209, distance: 28.7
click at [835, 206] on div "Rename" at bounding box center [824, 205] width 38 height 9
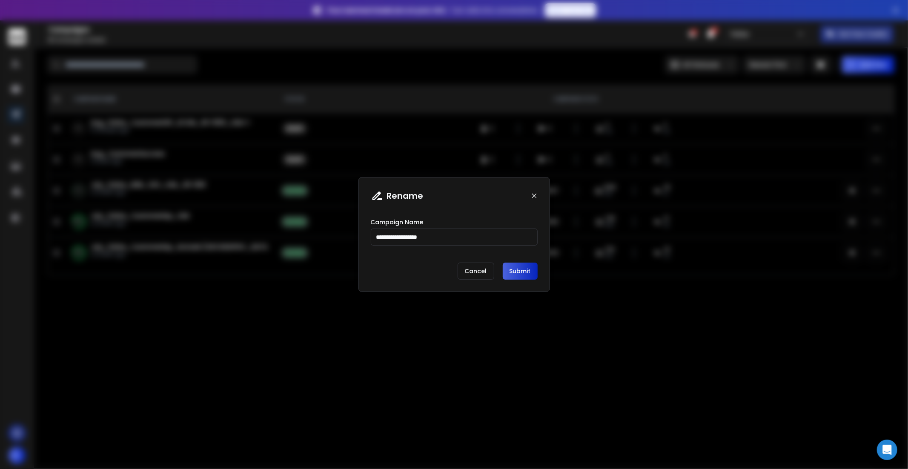
click at [451, 237] on input "**********" at bounding box center [454, 237] width 167 height 17
paste input "**********"
click at [500, 234] on input "**********" at bounding box center [454, 237] width 167 height 17
click at [380, 236] on input "**********" at bounding box center [454, 237] width 167 height 17
click at [397, 237] on input "**********" at bounding box center [454, 237] width 167 height 17
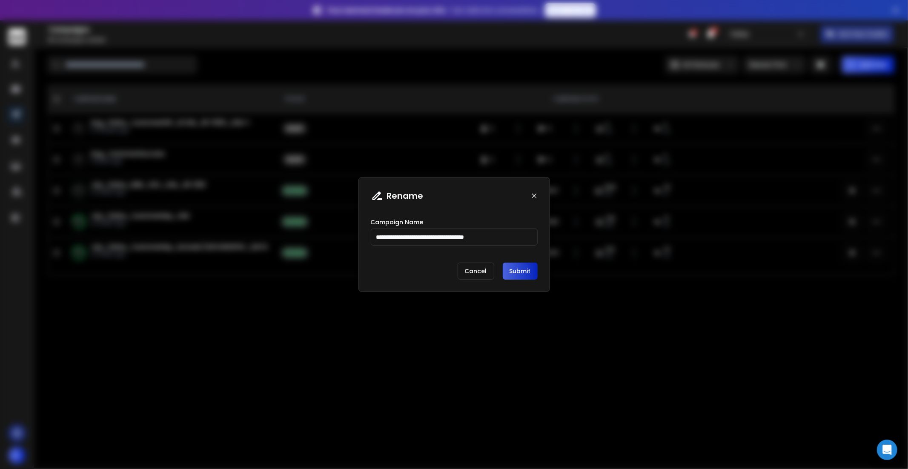
click at [426, 237] on input "**********" at bounding box center [454, 237] width 167 height 17
drag, startPoint x: 446, startPoint y: 237, endPoint x: 463, endPoint y: 239, distance: 16.6
click at [447, 238] on input "**********" at bounding box center [454, 237] width 167 height 17
click at [472, 239] on input "**********" at bounding box center [454, 237] width 167 height 17
click at [461, 236] on input "**********" at bounding box center [454, 237] width 167 height 17
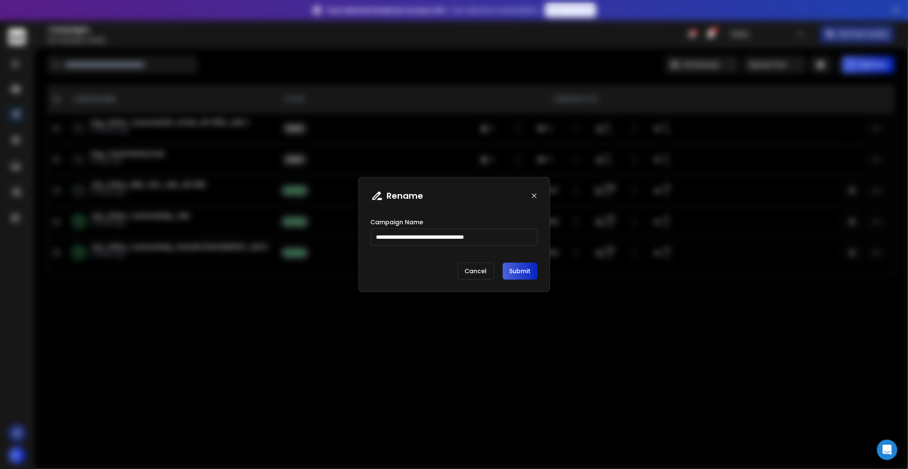
click at [474, 236] on input "**********" at bounding box center [454, 237] width 167 height 17
click at [452, 237] on input "**********" at bounding box center [454, 237] width 167 height 17
type input "**********"
click at [523, 272] on button "Submit" at bounding box center [520, 271] width 35 height 17
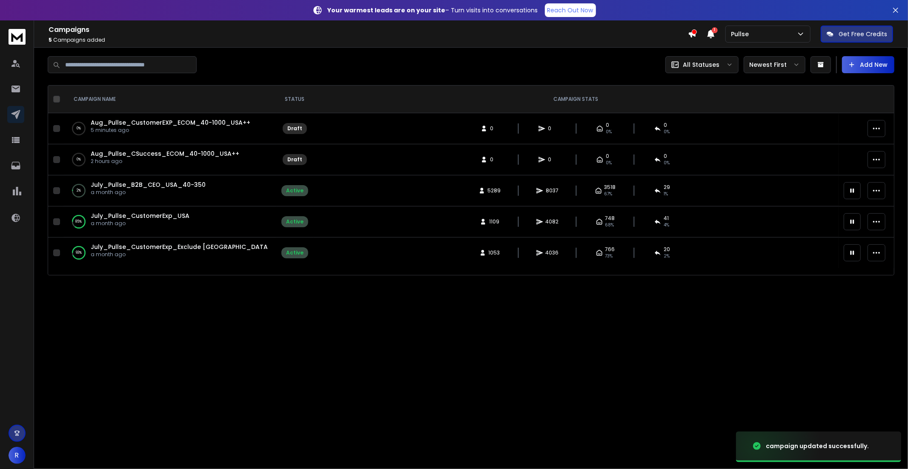
click at [156, 123] on span "Aug_Pullse_CustomerEXP_ECOM_40-1000_USA++" at bounding box center [171, 122] width 160 height 9
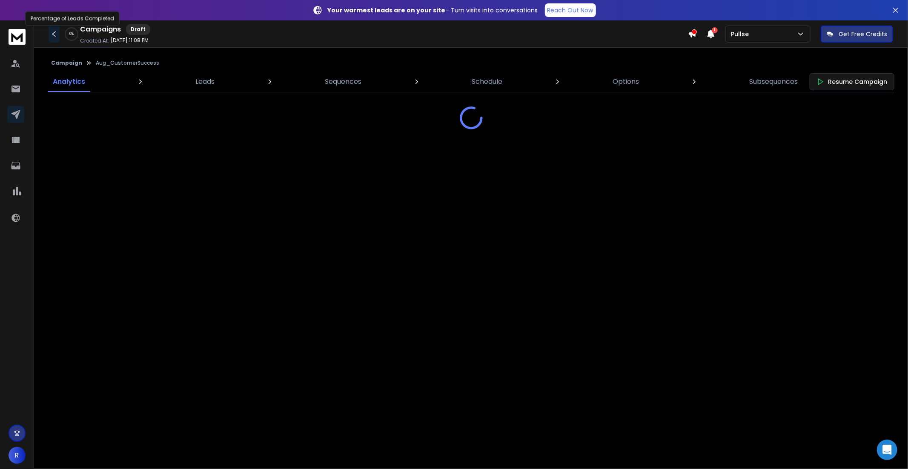
click at [55, 35] on icon at bounding box center [54, 34] width 8 height 8
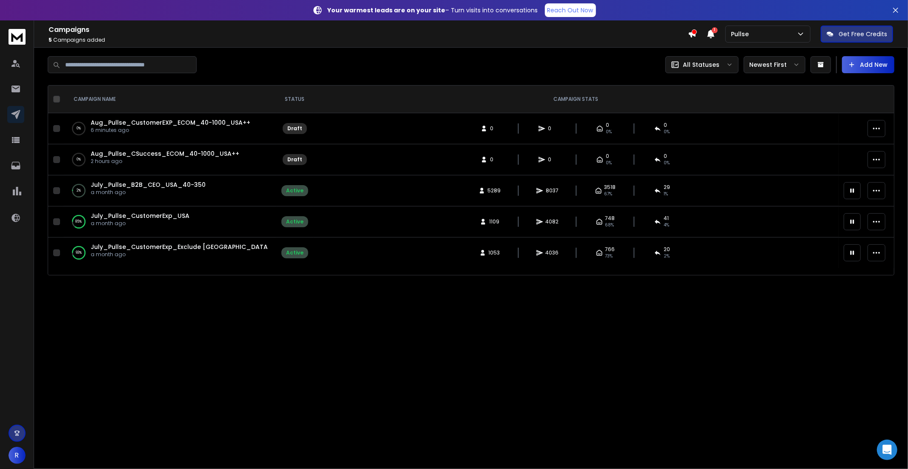
click at [876, 127] on icon "button" at bounding box center [876, 128] width 9 height 9
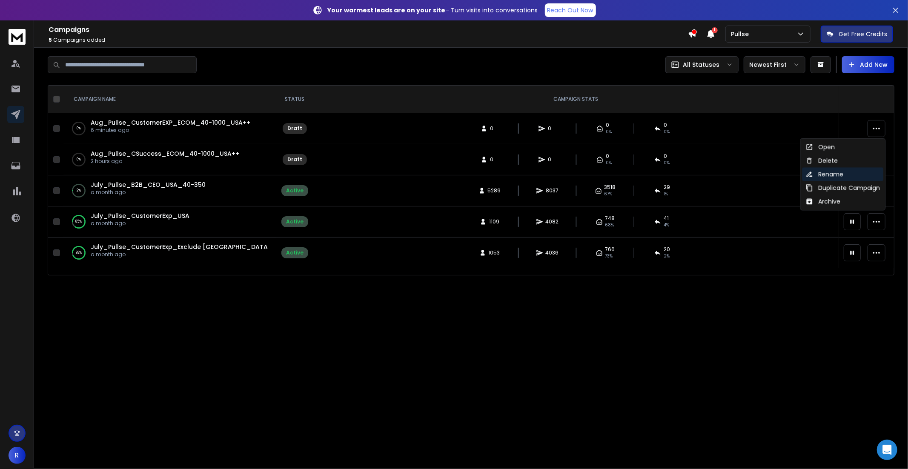
click at [818, 173] on div "Rename" at bounding box center [824, 174] width 38 height 9
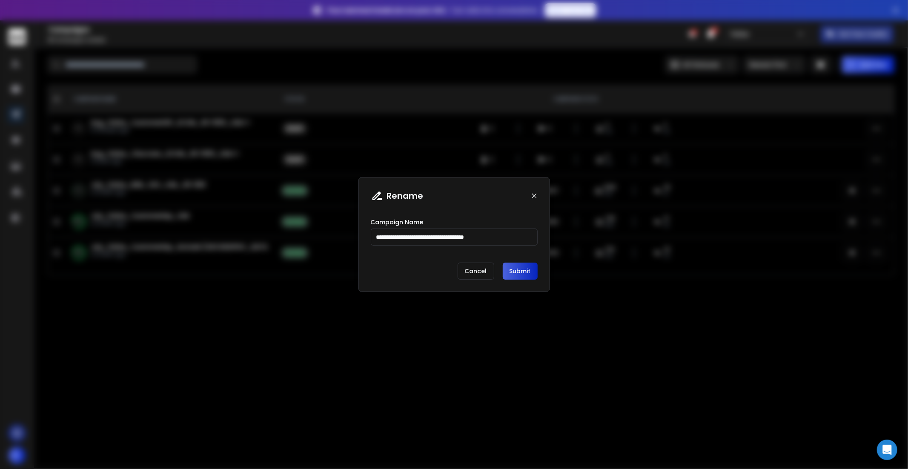
drag, startPoint x: 449, startPoint y: 238, endPoint x: 419, endPoint y: 239, distance: 29.4
click at [419, 238] on input "**********" at bounding box center [454, 237] width 167 height 17
click at [470, 236] on input "**********" at bounding box center [454, 237] width 167 height 17
type input "**********"
click at [512, 265] on button "Submit" at bounding box center [520, 271] width 35 height 17
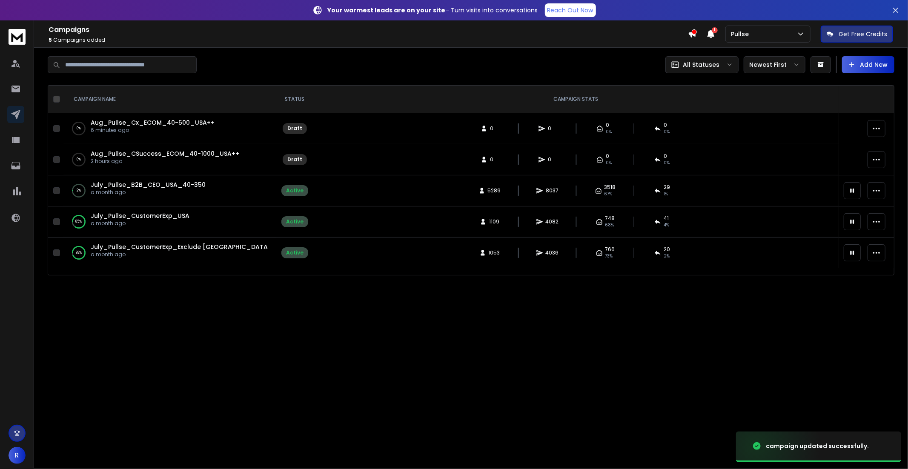
click at [883, 157] on button "button" at bounding box center [876, 159] width 18 height 17
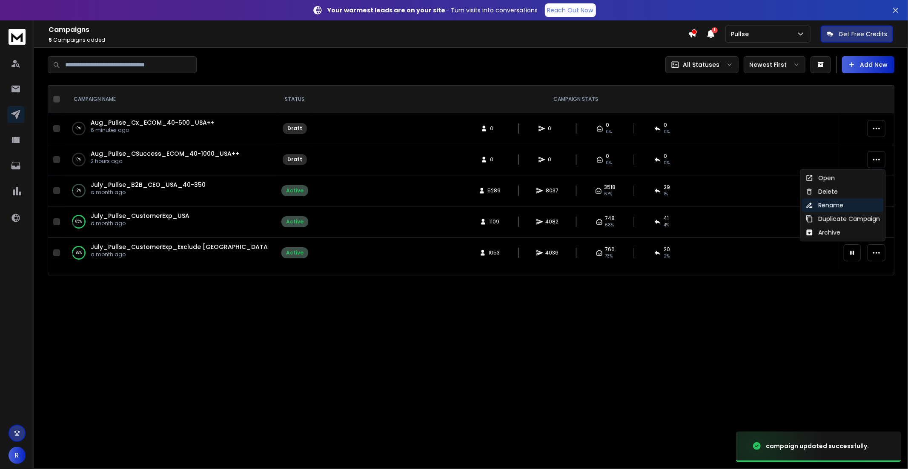
click at [837, 208] on div "Rename" at bounding box center [824, 205] width 38 height 9
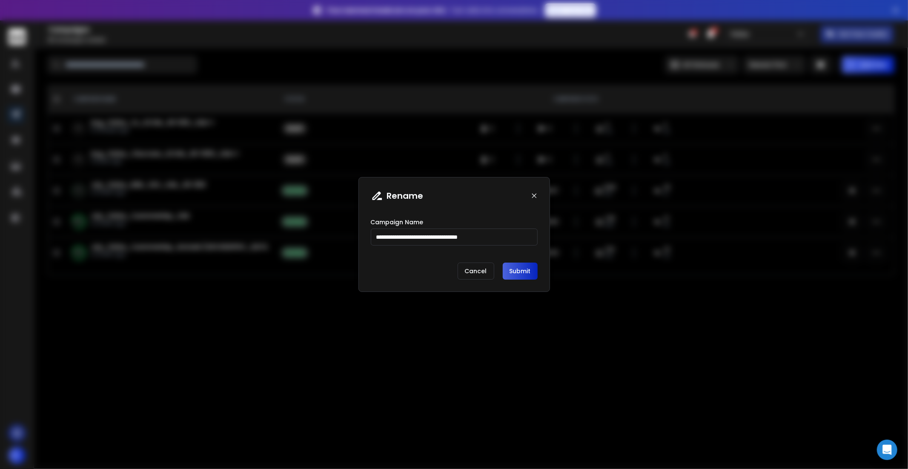
click at [493, 235] on input "**********" at bounding box center [454, 237] width 167 height 17
drag, startPoint x: 492, startPoint y: 235, endPoint x: 480, endPoint y: 235, distance: 11.9
click at [480, 235] on input "**********" at bounding box center [454, 237] width 167 height 17
type input "**********"
click at [521, 269] on button "Submit" at bounding box center [520, 271] width 35 height 17
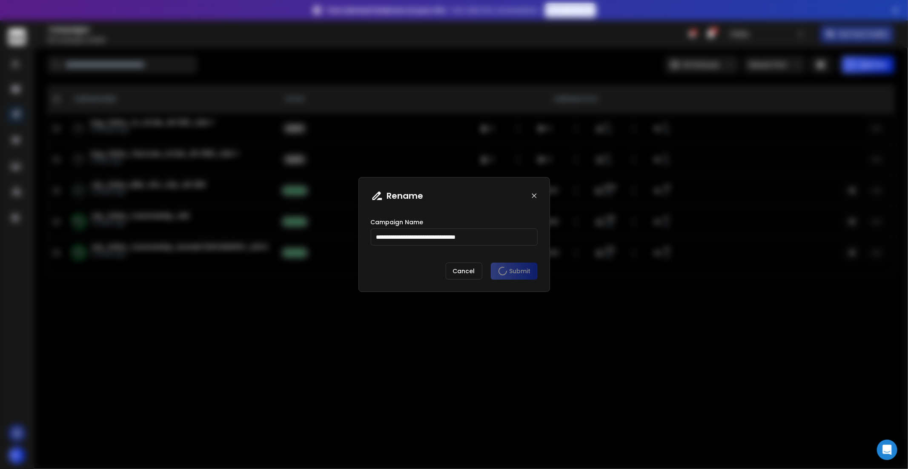
click at [496, 366] on div "**********" at bounding box center [454, 234] width 908 height 469
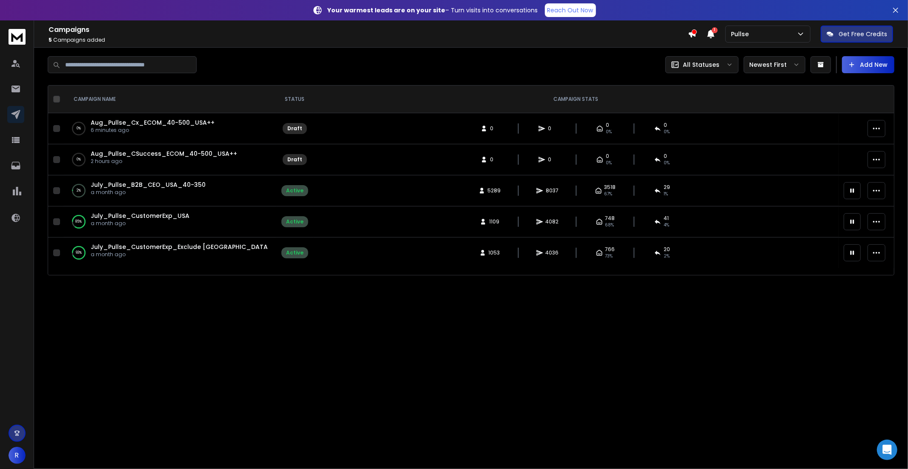
drag, startPoint x: 875, startPoint y: 129, endPoint x: 871, endPoint y: 135, distance: 7.4
click at [875, 129] on icon "button" at bounding box center [876, 128] width 9 height 9
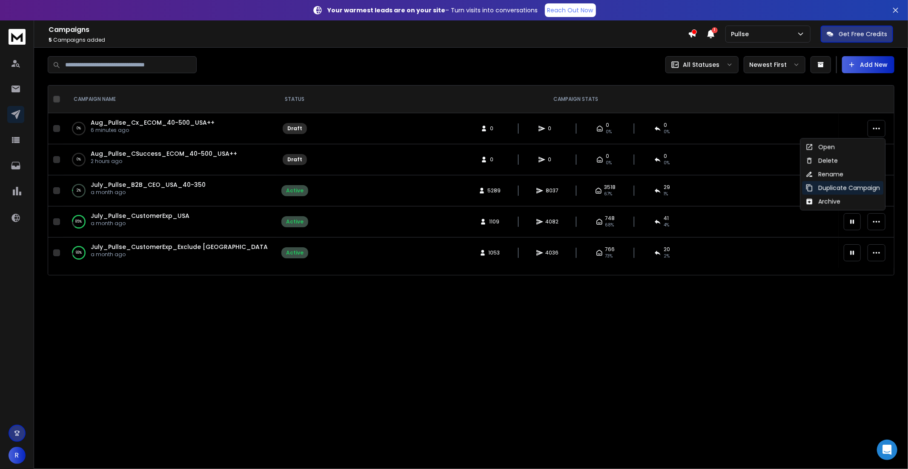
click at [852, 189] on div "Duplicate Campaign" at bounding box center [842, 187] width 74 height 9
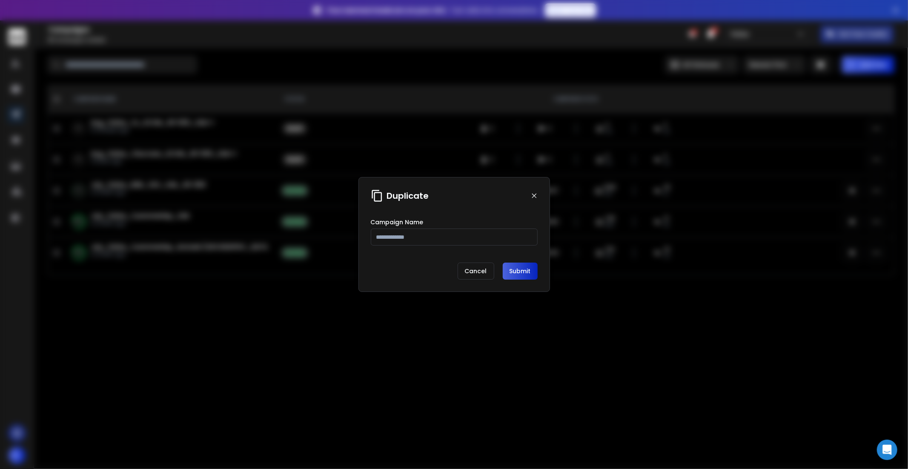
click at [531, 195] on icon at bounding box center [534, 195] width 7 height 7
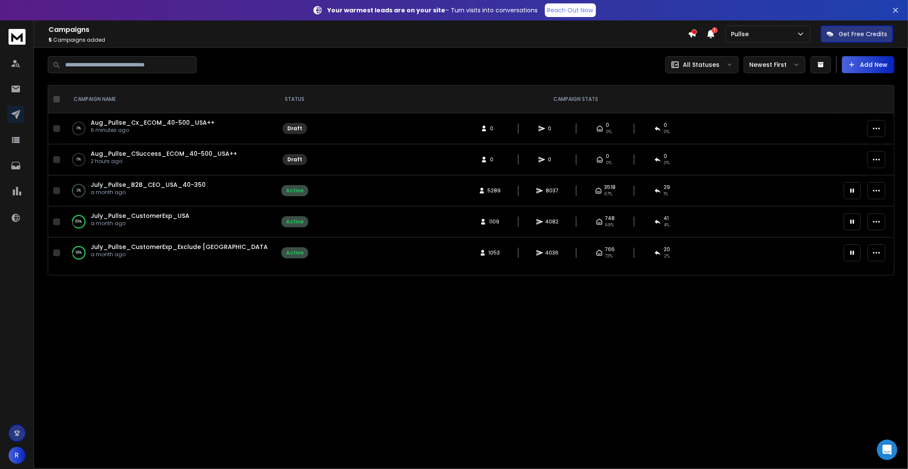
click at [231, 152] on span "Aug_Pullse_CSuccess_ECOM_40-500_USA++" at bounding box center [164, 153] width 146 height 9
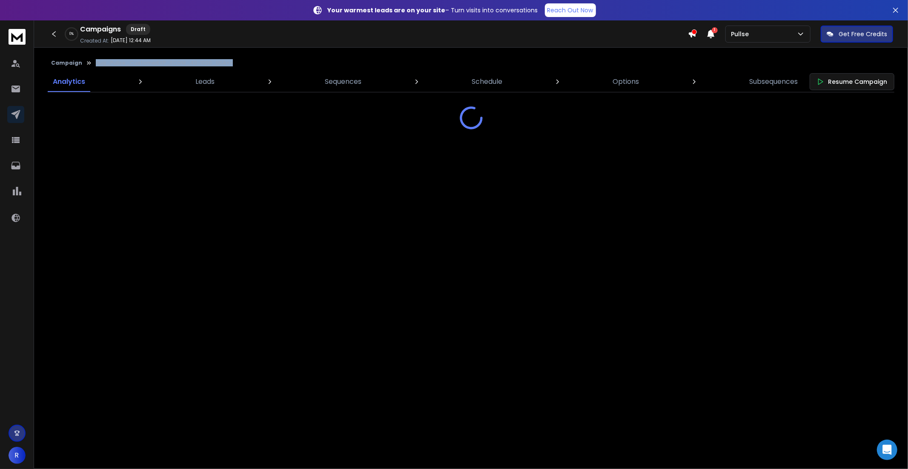
drag, startPoint x: 234, startPoint y: 64, endPoint x: 92, endPoint y: 61, distance: 142.2
click at [92, 61] on div "Campaign Aug_Pullse_CustomerEXP_ECOM_40-1000_USA++" at bounding box center [471, 63] width 846 height 14
copy p "Aug_Pullse_CustomerEXP_ECOM_40-1000_USA++"
click at [55, 37] on icon at bounding box center [54, 34] width 8 height 8
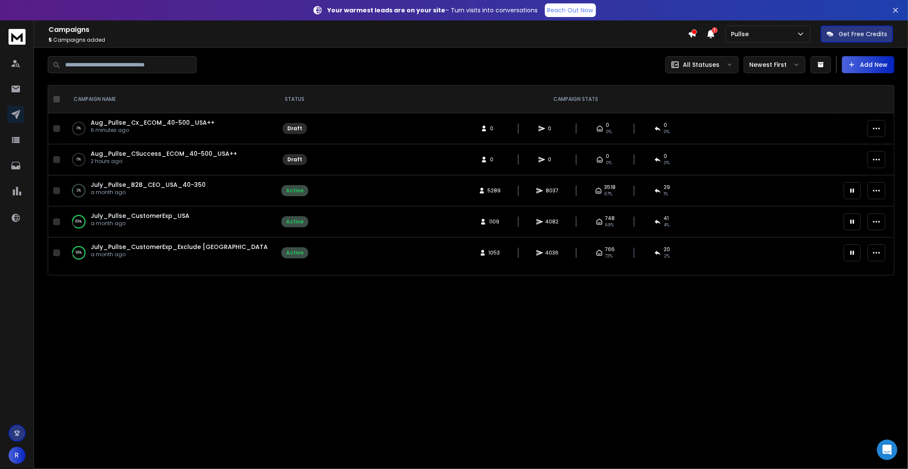
click at [880, 160] on icon "button" at bounding box center [876, 159] width 9 height 9
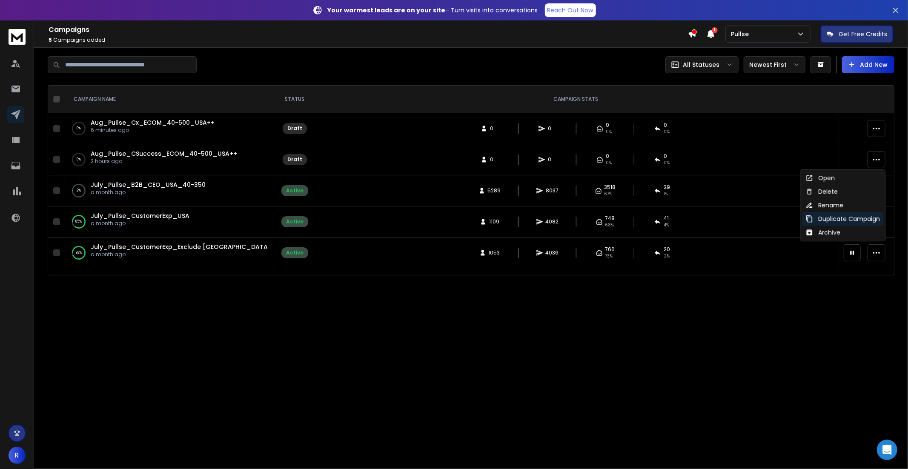
click at [857, 220] on div "Duplicate Campaign" at bounding box center [842, 218] width 74 height 9
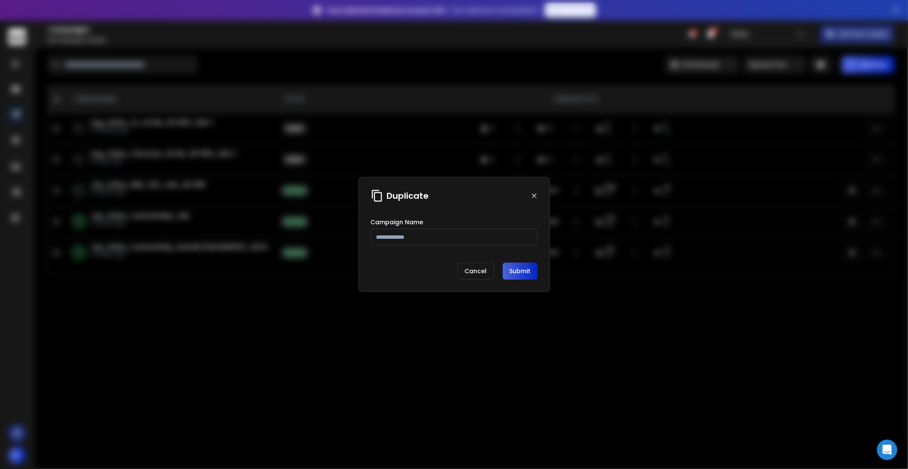
click at [503, 244] on input "text" at bounding box center [454, 237] width 167 height 17
paste input "**********"
type input "**********"
click at [503, 263] on button "Submit" at bounding box center [520, 271] width 35 height 17
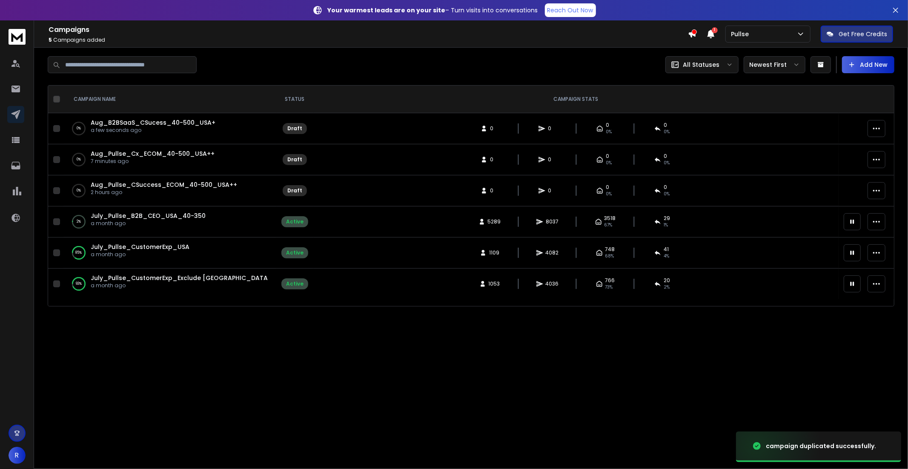
click at [214, 183] on span "Aug_Pullse_CSuccess_ECOM_40-500_USA++" at bounding box center [164, 184] width 146 height 9
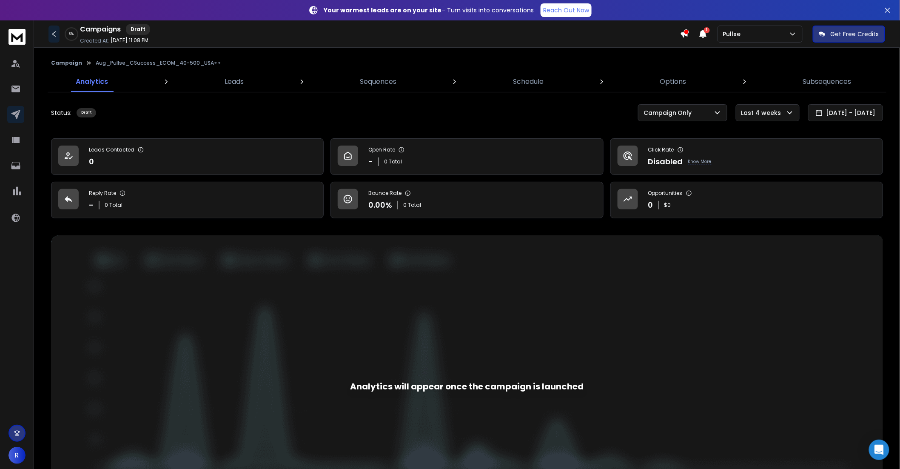
click at [50, 29] on button at bounding box center [54, 34] width 11 height 17
